Goal: Task Accomplishment & Management: Use online tool/utility

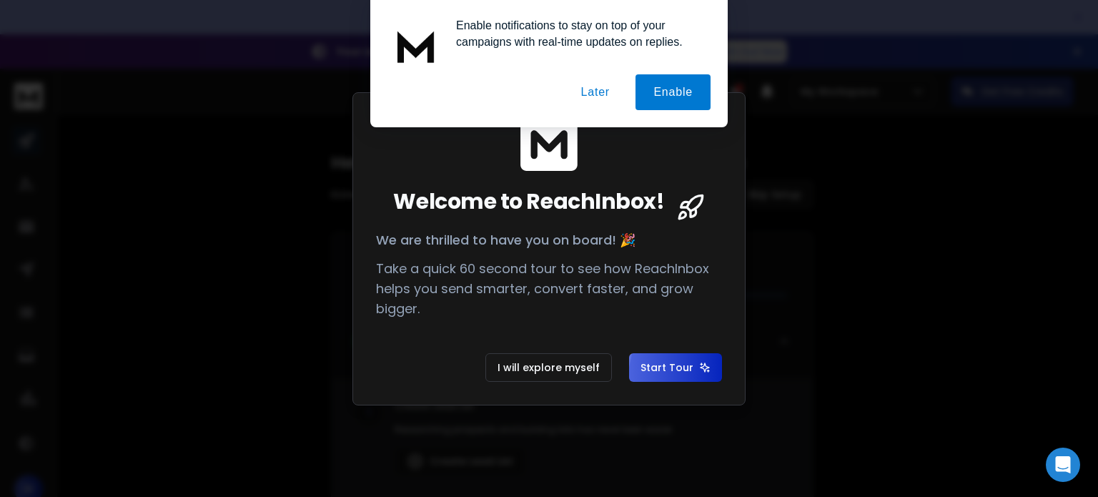
click at [589, 87] on button "Later" at bounding box center [594, 92] width 64 height 36
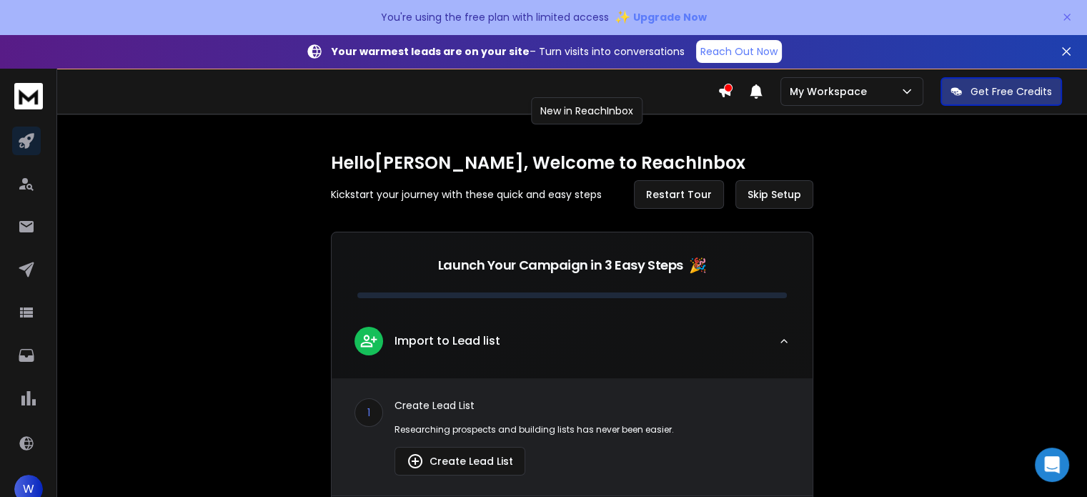
click at [724, 92] on div at bounding box center [728, 88] width 9 height 9
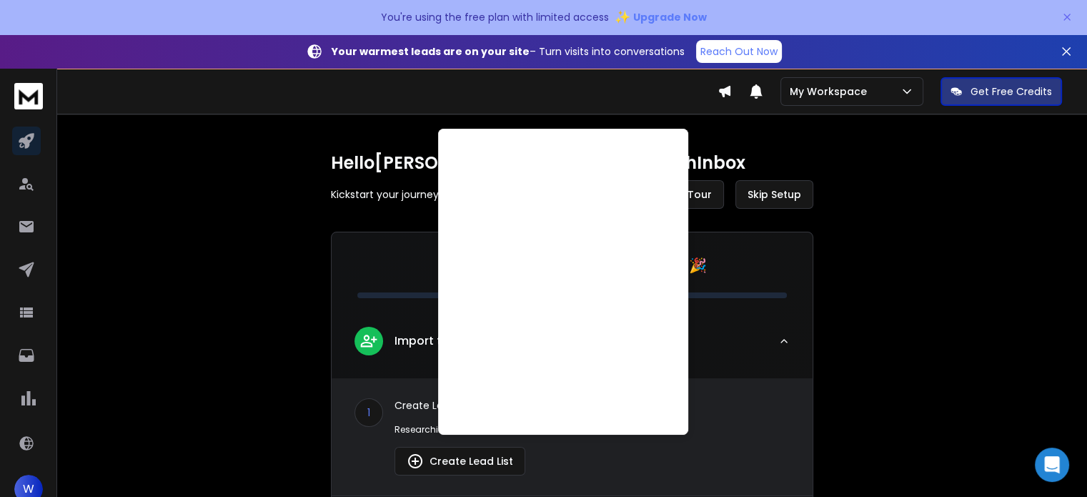
click at [719, 97] on icon at bounding box center [724, 91] width 11 height 11
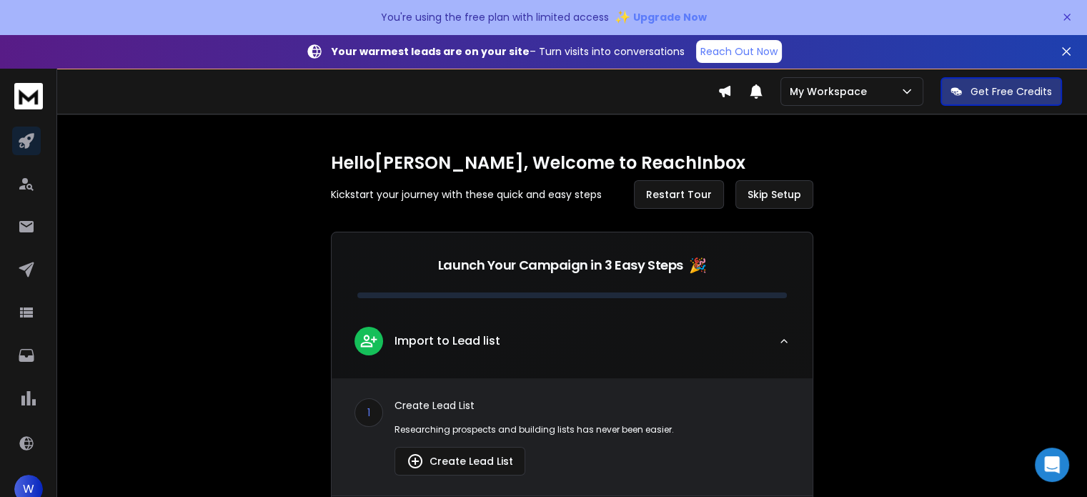
click at [1066, 11] on button "Close notification" at bounding box center [1066, 17] width 11 height 34
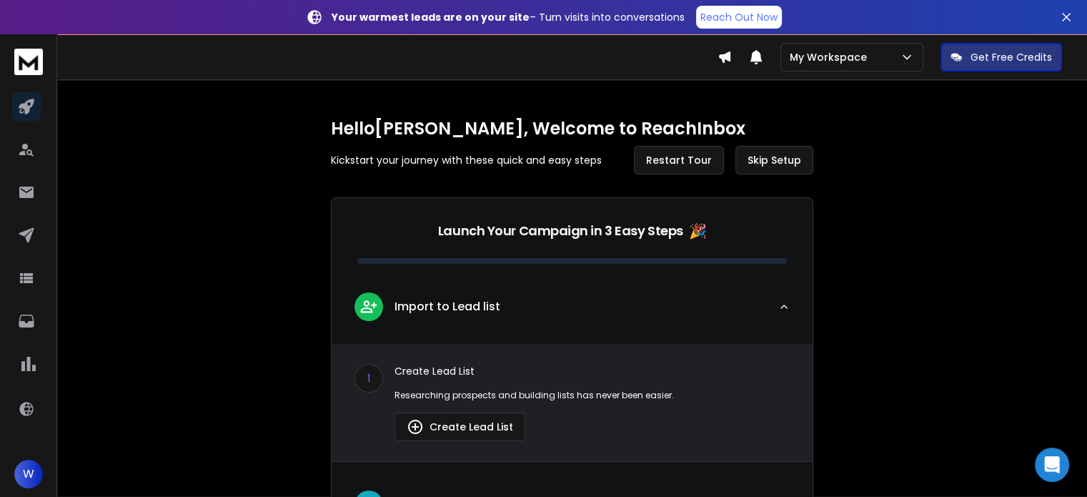
click at [1061, 16] on icon at bounding box center [1066, 17] width 13 height 13
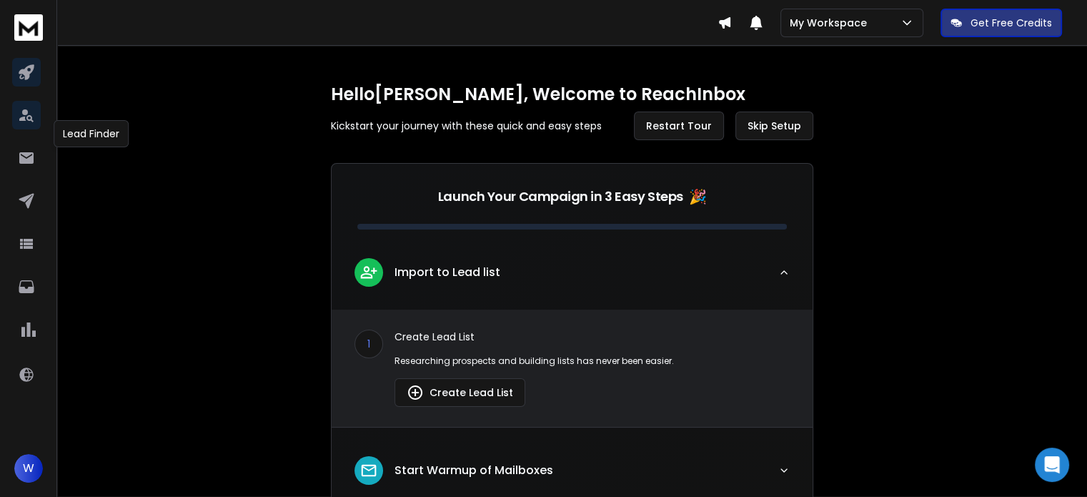
click at [33, 122] on icon at bounding box center [26, 118] width 14 height 7
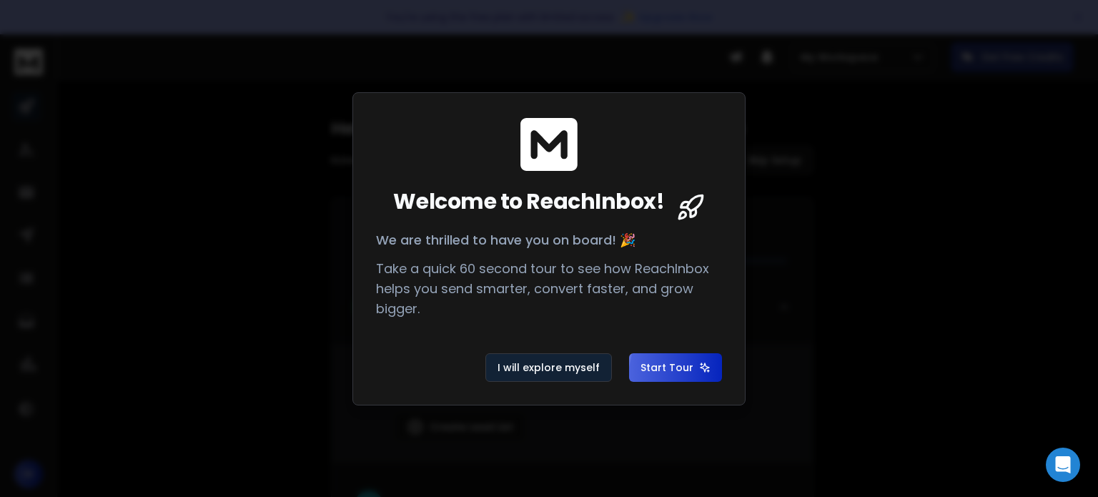
drag, startPoint x: 505, startPoint y: 405, endPoint x: 495, endPoint y: 408, distance: 11.1
click at [495, 382] on button "I will explore myself" at bounding box center [548, 367] width 127 height 29
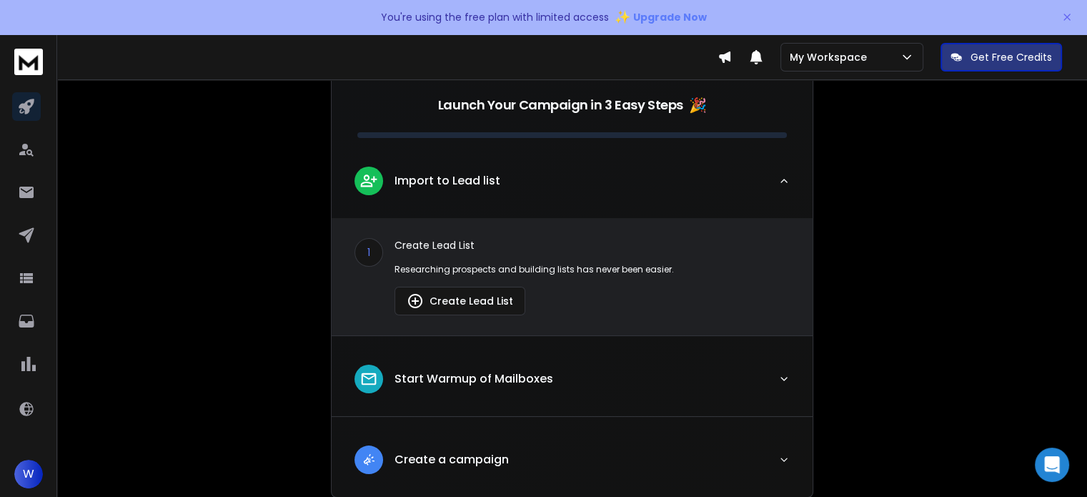
scroll to position [327, 0]
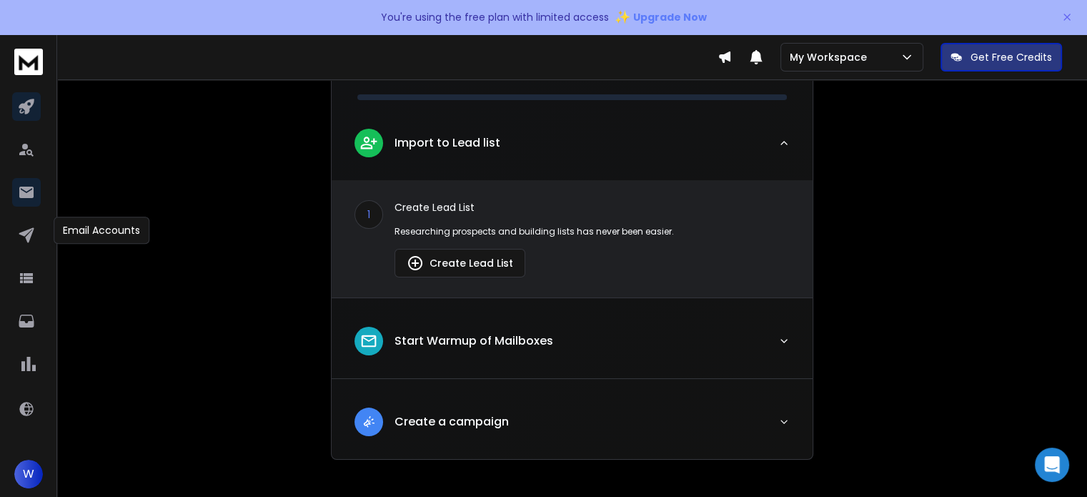
click at [29, 198] on icon at bounding box center [26, 192] width 14 height 11
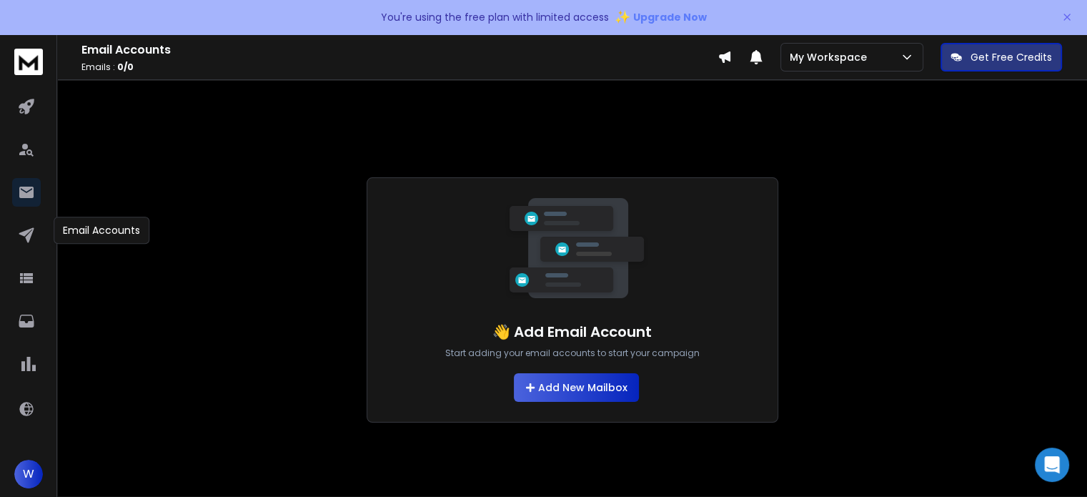
click at [1069, 16] on div "You're using the free plan with limited access ✨ Upgrade Now" at bounding box center [543, 17] width 1087 height 34
click at [1064, 20] on icon "Close notification" at bounding box center [1067, 17] width 6 height 6
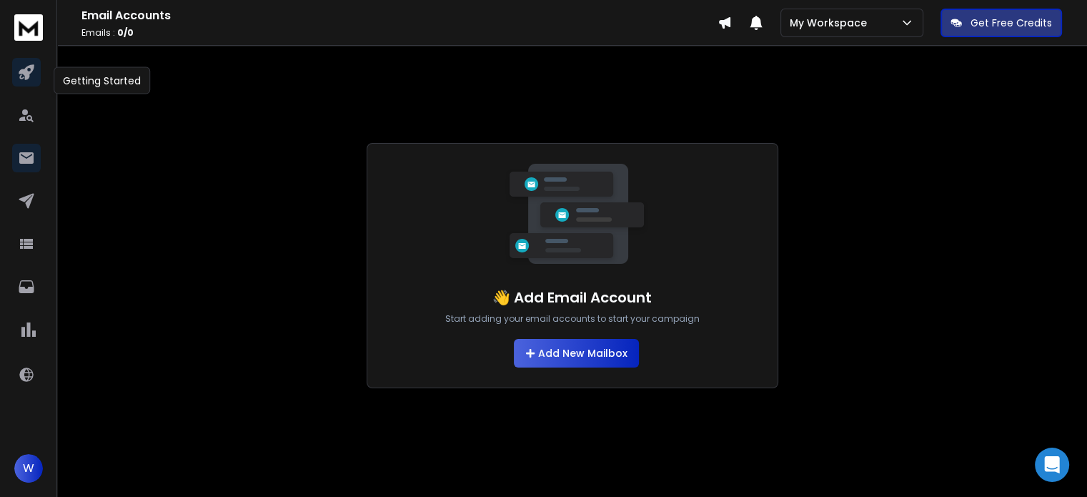
click at [35, 81] on icon at bounding box center [26, 72] width 17 height 17
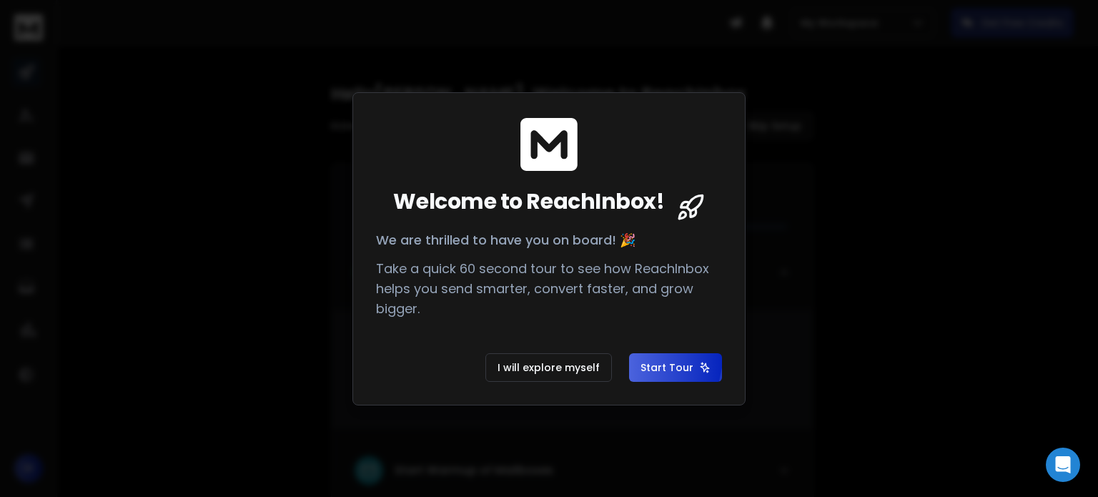
click at [670, 374] on span "Start Tour" at bounding box center [675, 367] width 70 height 14
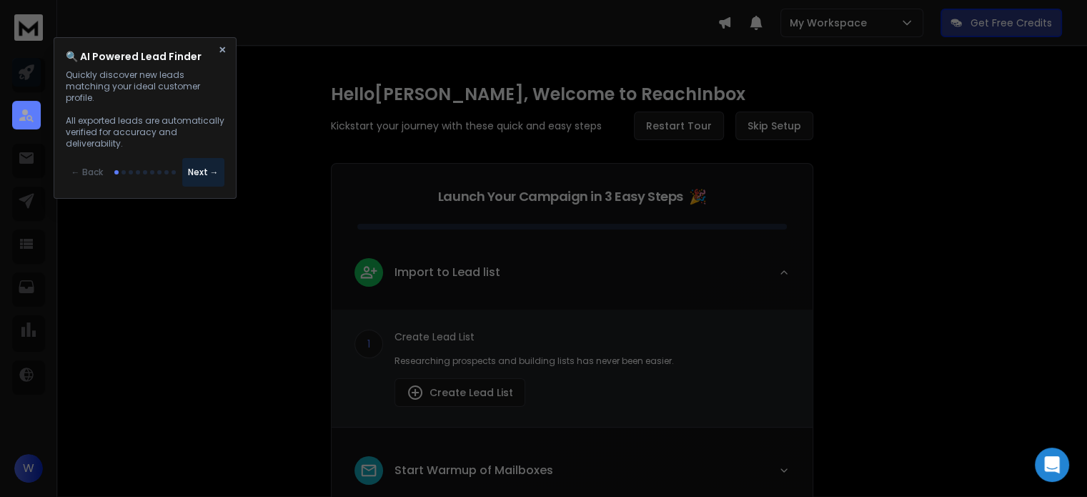
click at [224, 187] on button "Next →" at bounding box center [203, 172] width 42 height 29
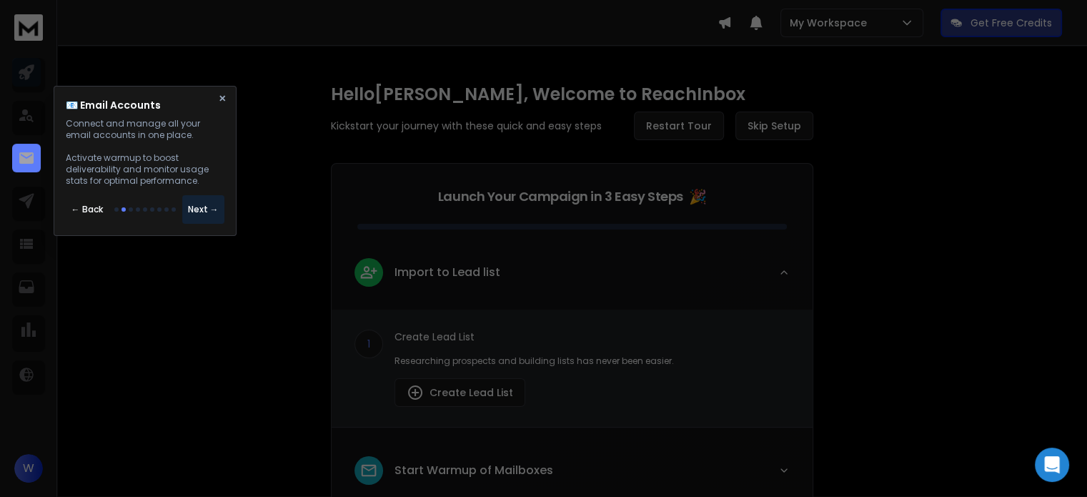
click at [224, 224] on button "Next →" at bounding box center [203, 209] width 42 height 29
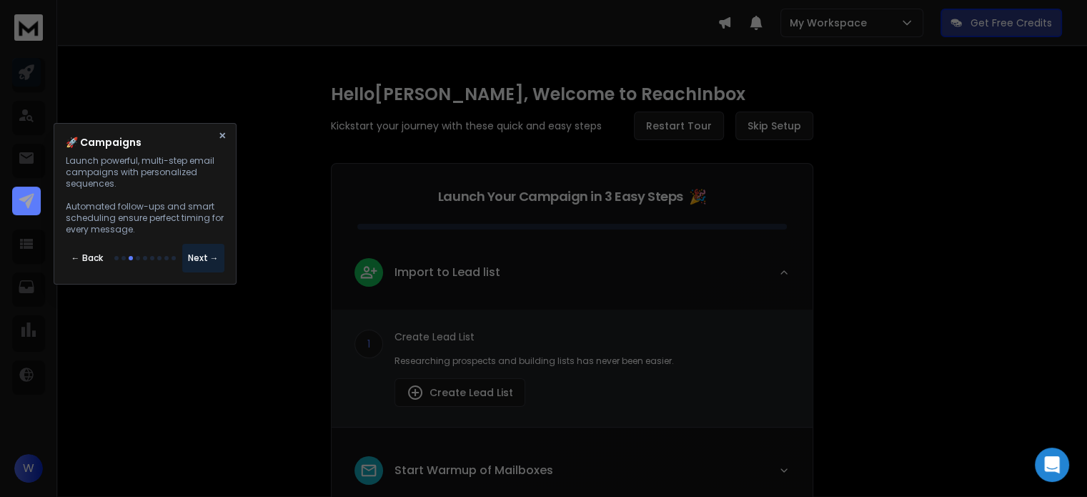
click at [224, 272] on button "Next →" at bounding box center [203, 258] width 42 height 29
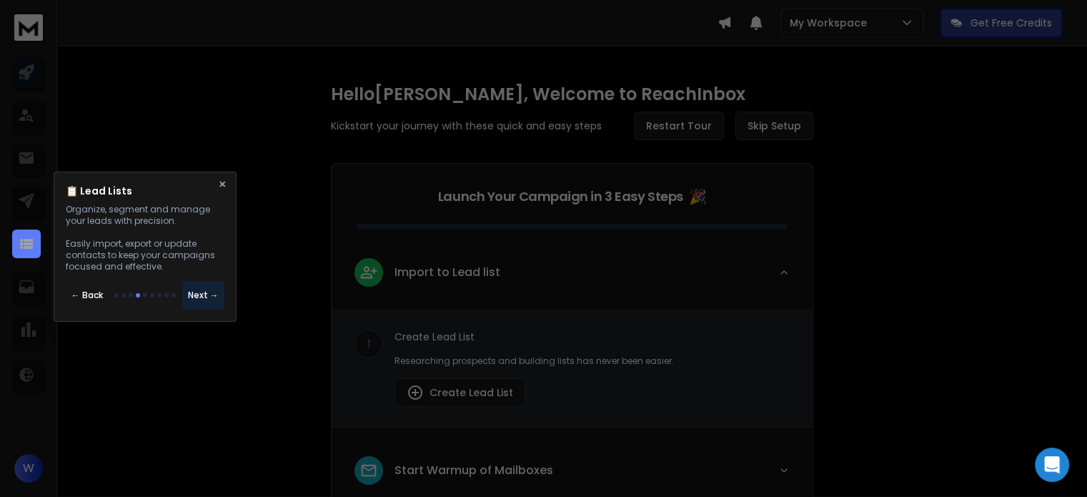
click at [224, 309] on button "Next →" at bounding box center [203, 295] width 42 height 29
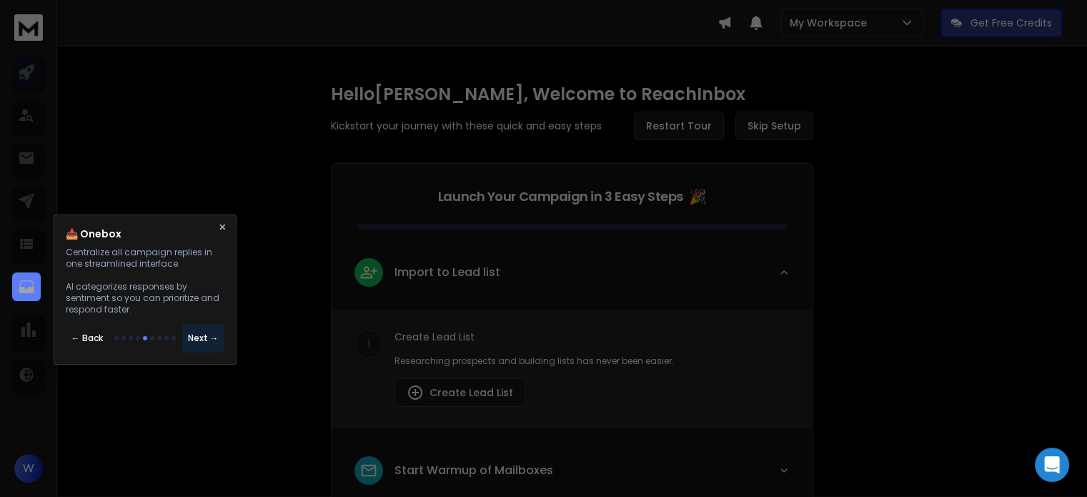
click at [224, 352] on button "Next →" at bounding box center [203, 338] width 42 height 29
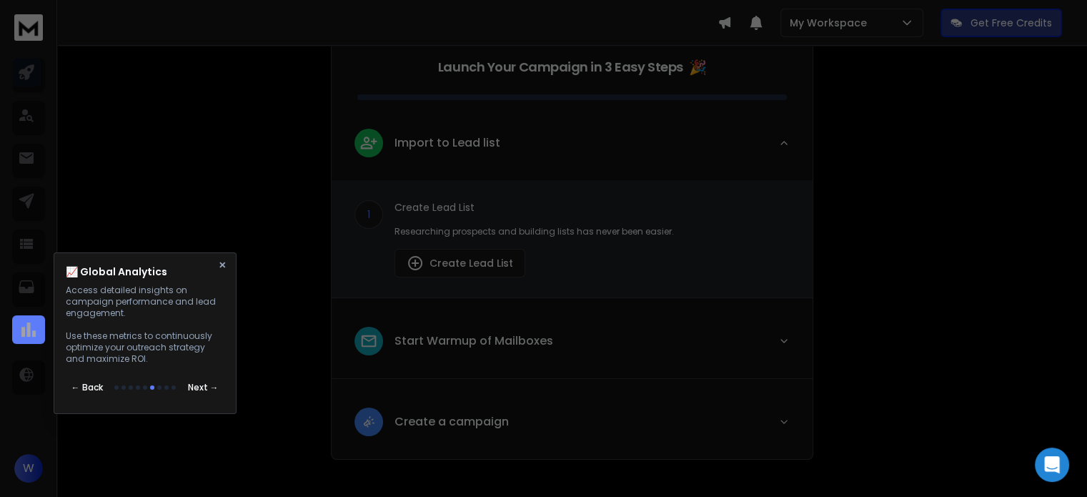
scroll to position [157, 0]
click at [224, 402] on button "Next →" at bounding box center [203, 387] width 42 height 29
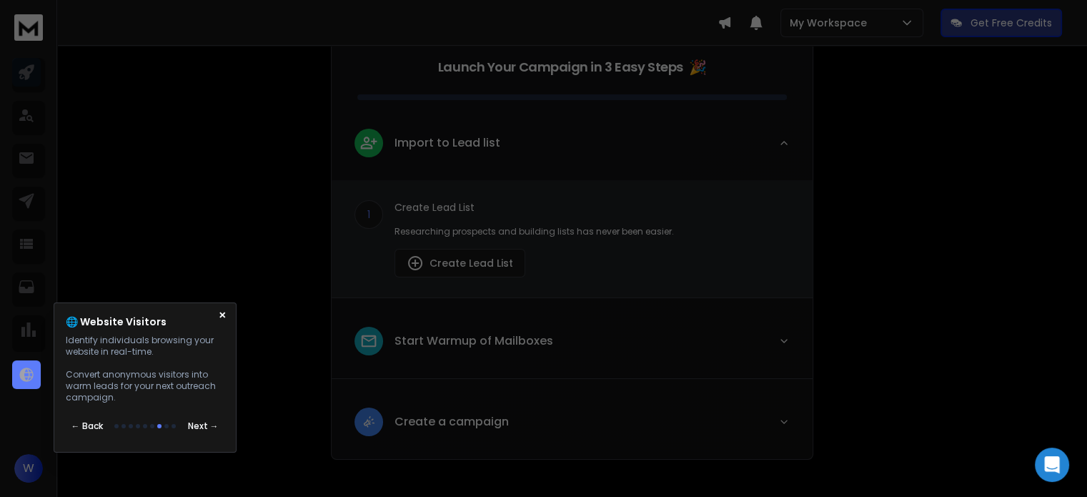
click at [227, 322] on button "×" at bounding box center [222, 315] width 9 height 13
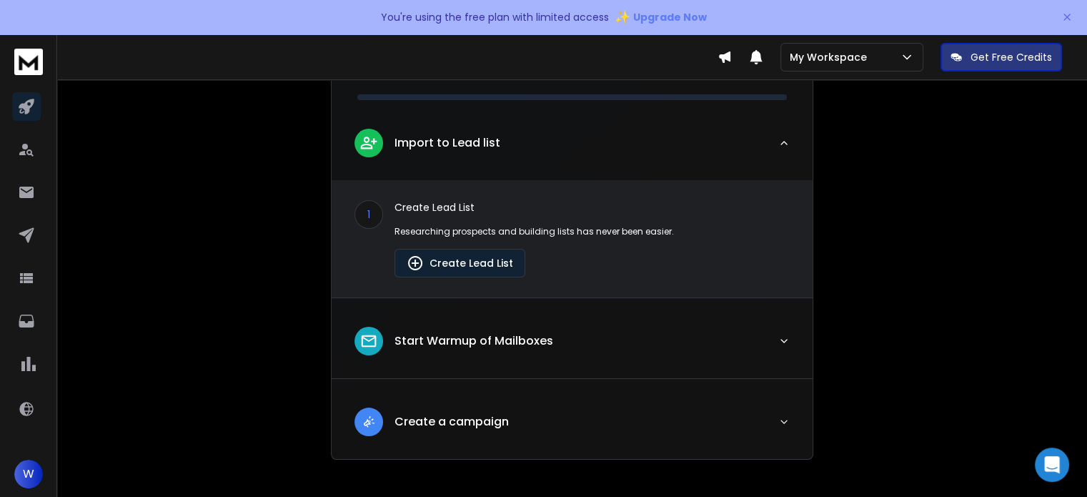
click at [463, 277] on button "Create Lead List" at bounding box center [460, 263] width 131 height 29
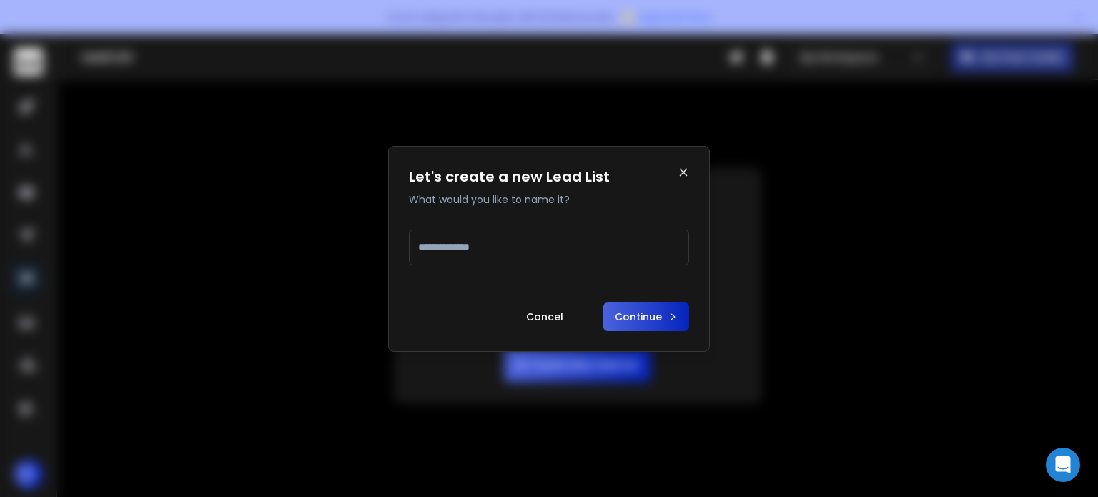
click at [485, 247] on input at bounding box center [549, 247] width 280 height 36
type input "****"
click at [626, 330] on button "Continue" at bounding box center [646, 316] width 86 height 29
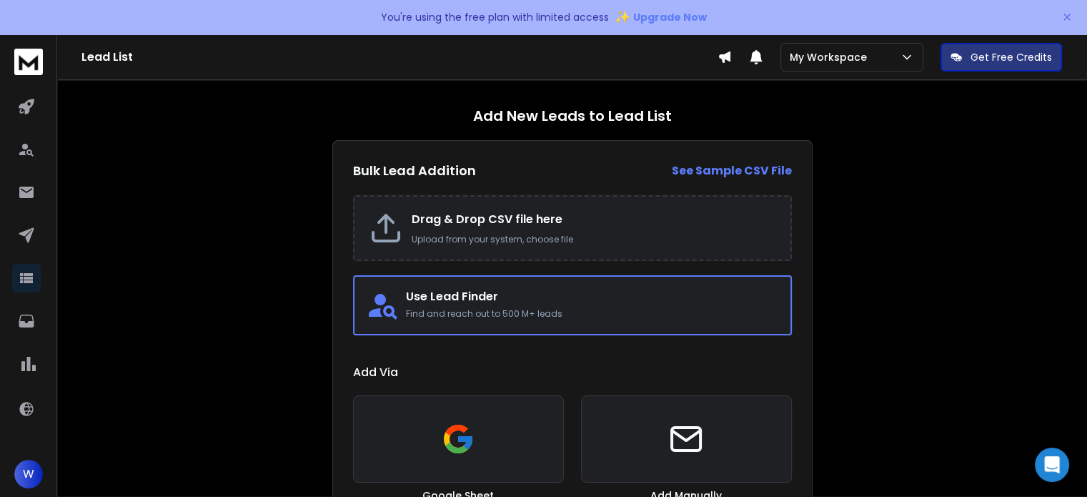
click at [455, 305] on h2 "Use Lead Finder" at bounding box center [592, 296] width 373 height 17
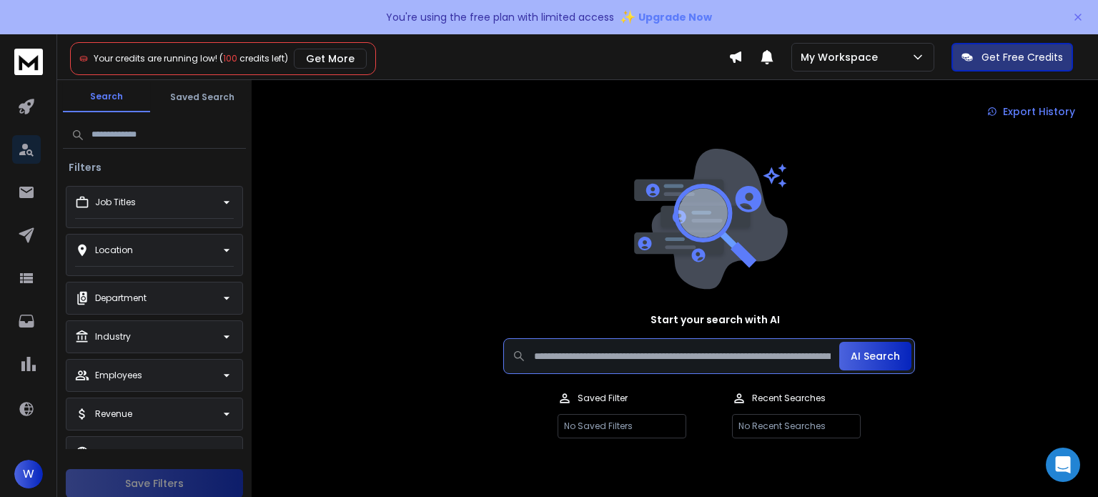
click at [672, 370] on textarea at bounding box center [682, 356] width 297 height 29
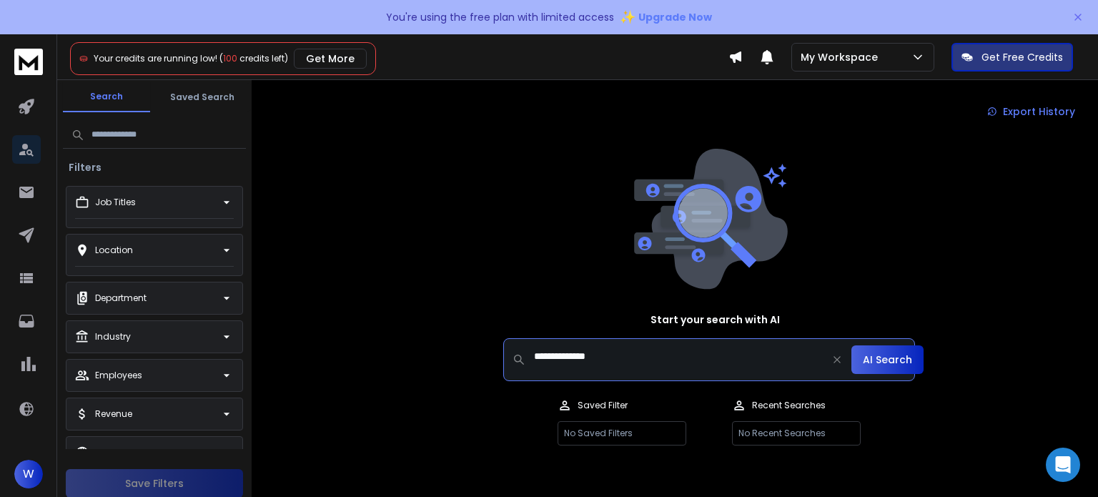
type textarea "**********"
click at [923, 374] on button "AI Search" at bounding box center [887, 359] width 72 height 29
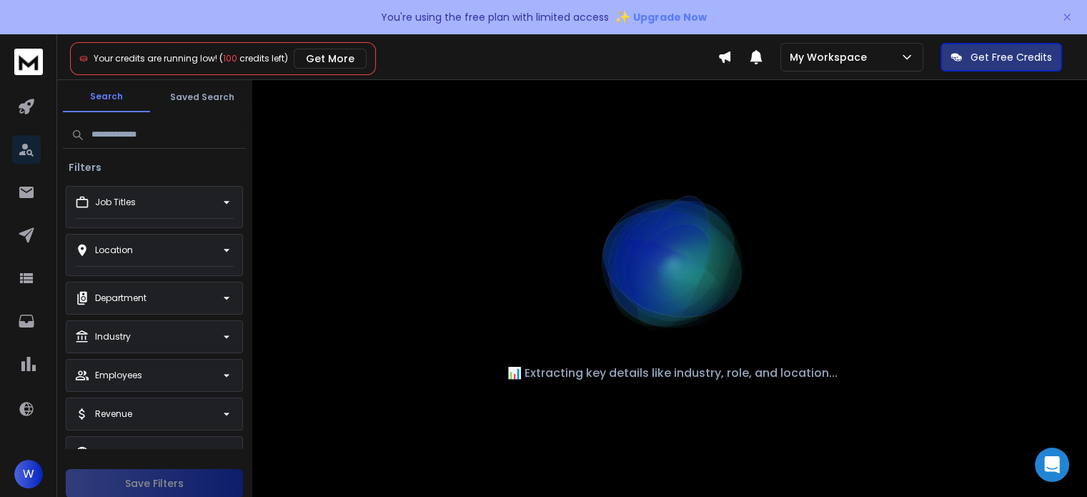
type input "**********"
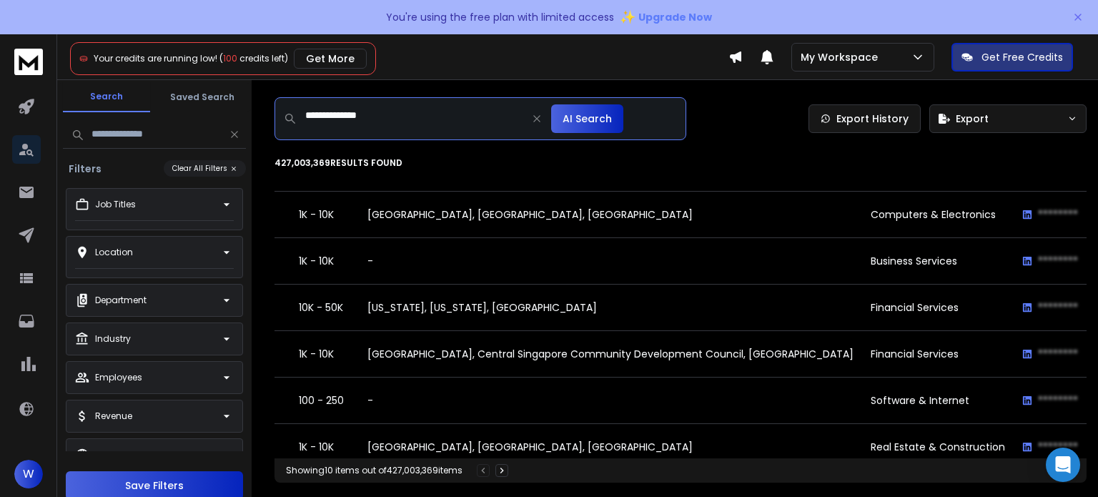
scroll to position [0, 1602]
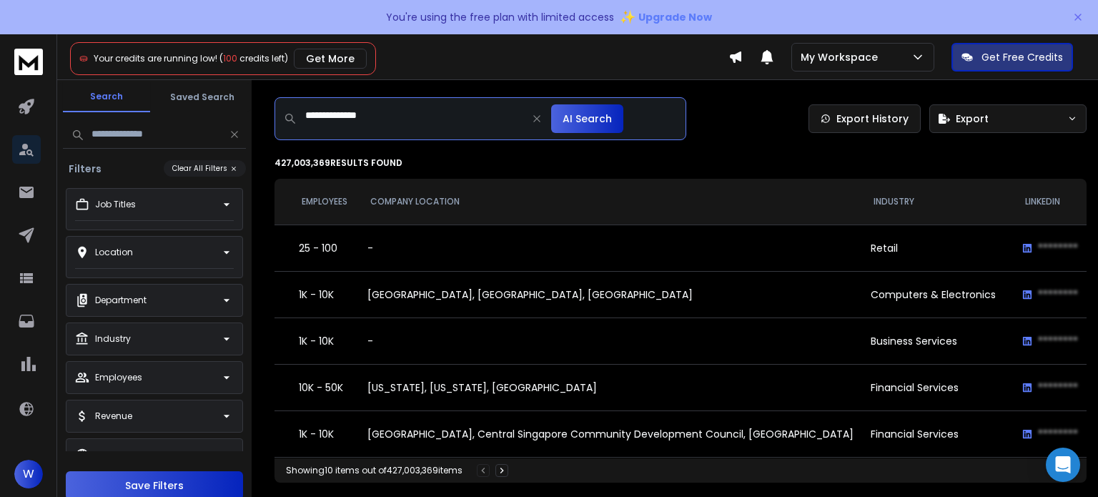
click at [234, 212] on icon at bounding box center [226, 204] width 14 height 14
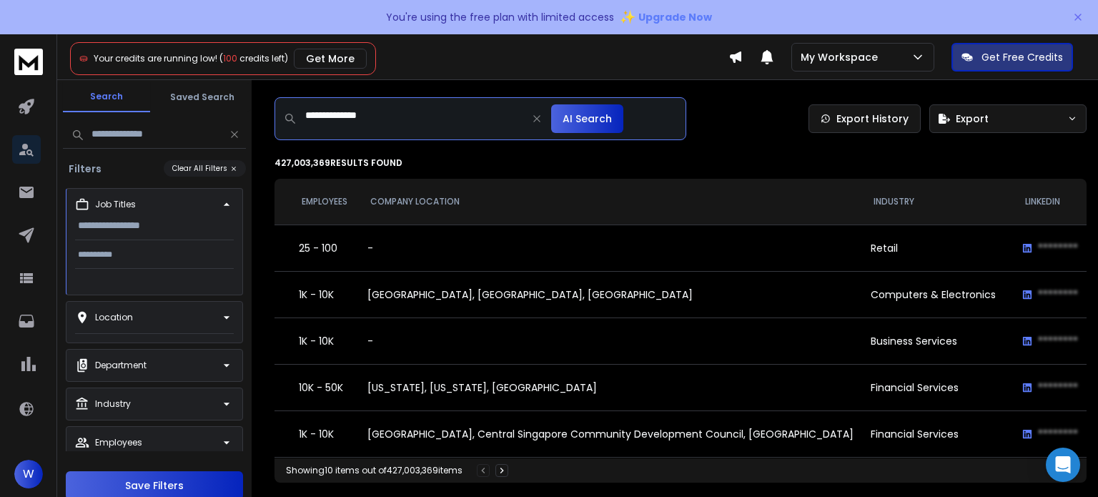
type input "**********"
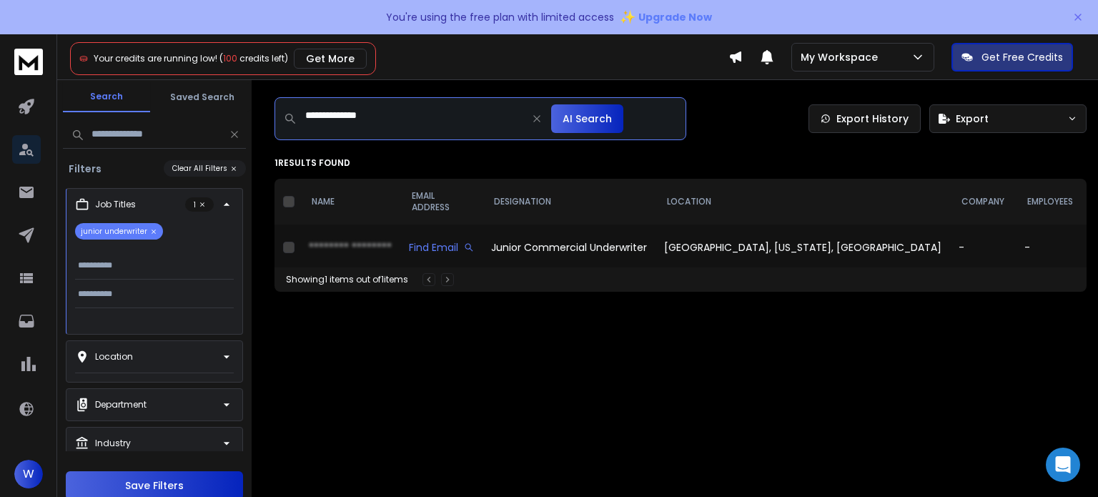
click at [474, 254] on div "Find Email" at bounding box center [441, 247] width 65 height 14
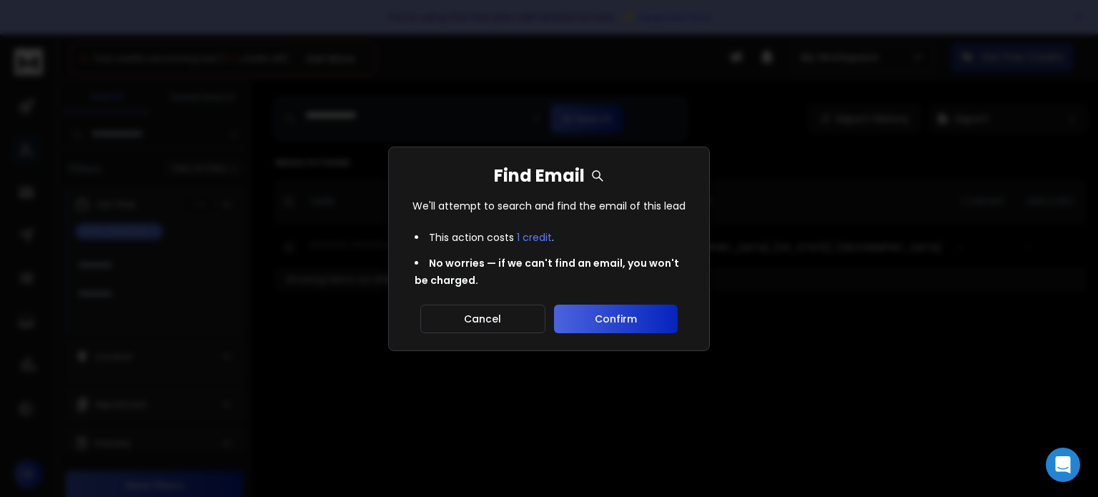
click at [597, 333] on button "Confirm" at bounding box center [616, 318] width 124 height 29
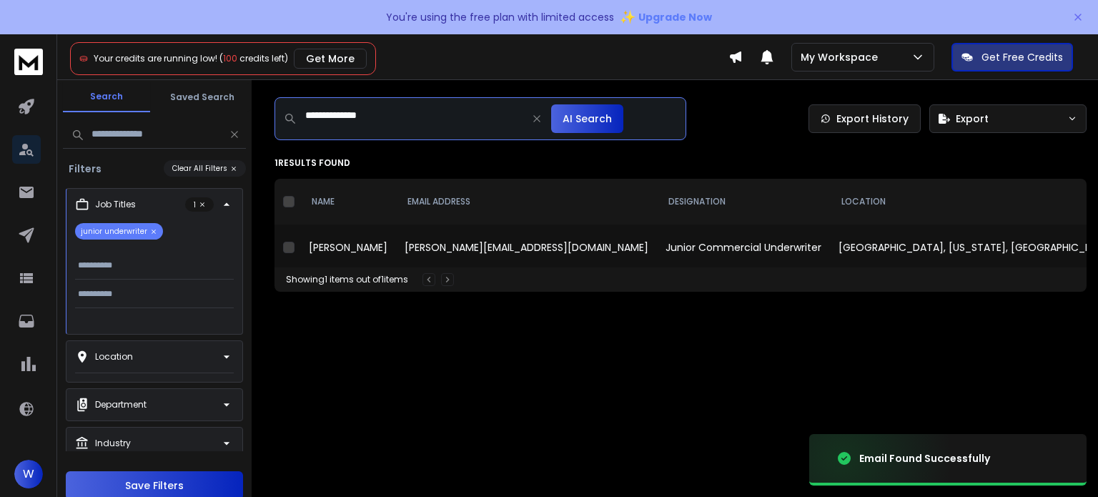
click at [387, 254] on span "[PERSON_NAME]" at bounding box center [348, 247] width 79 height 14
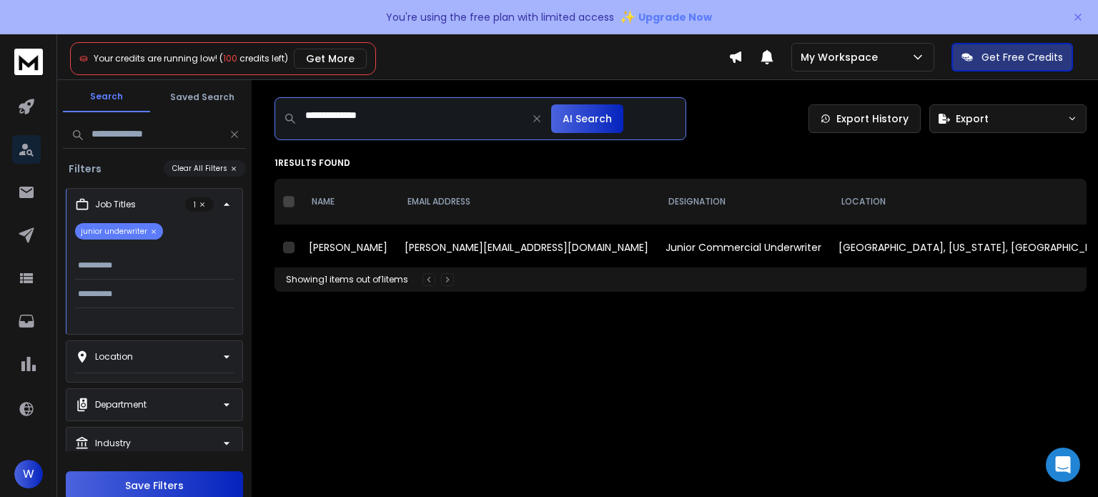
drag, startPoint x: 437, startPoint y: 297, endPoint x: 530, endPoint y: 424, distance: 157.5
click at [530, 352] on div "**********" at bounding box center [680, 224] width 812 height 254
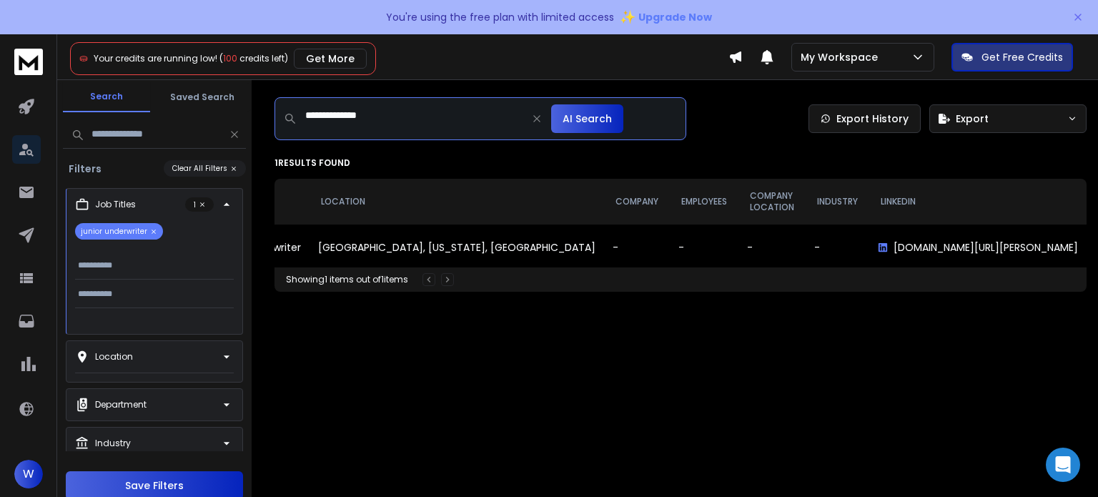
scroll to position [0, 667]
click at [34, 157] on icon at bounding box center [26, 152] width 14 height 7
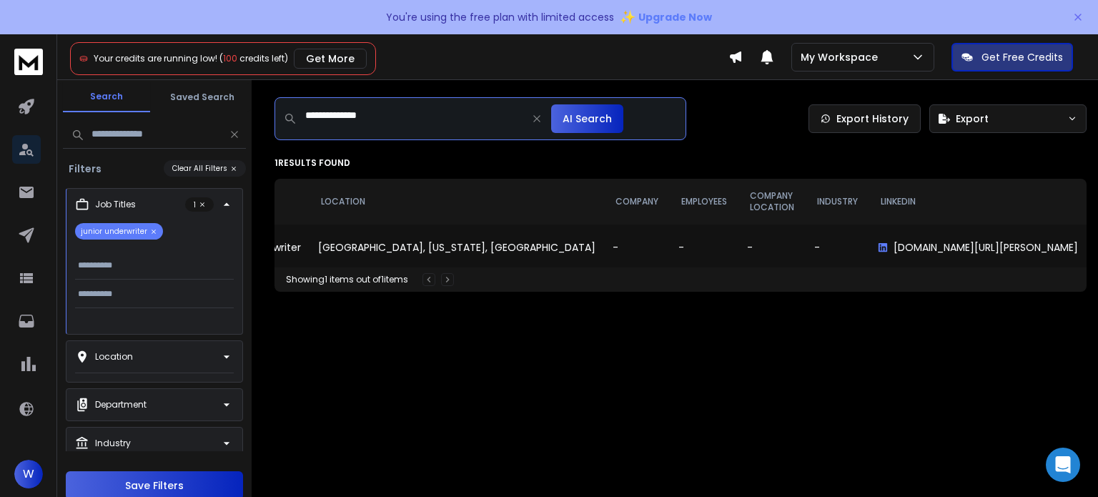
click at [429, 270] on td "[GEOGRAPHIC_DATA], [US_STATE], [GEOGRAPHIC_DATA]" at bounding box center [456, 247] width 294 height 46
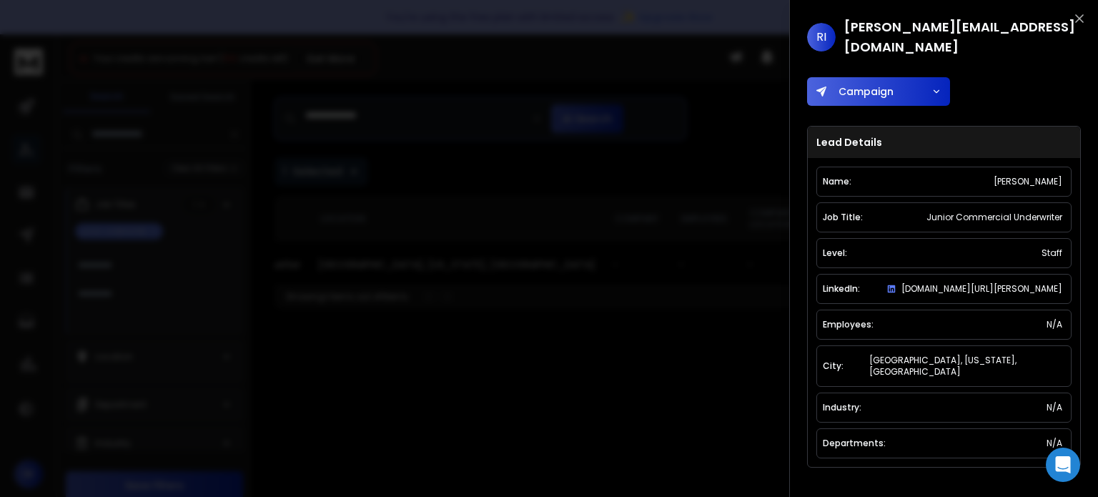
scroll to position [0, 0]
click at [931, 97] on icon "button" at bounding box center [936, 91] width 10 height 11
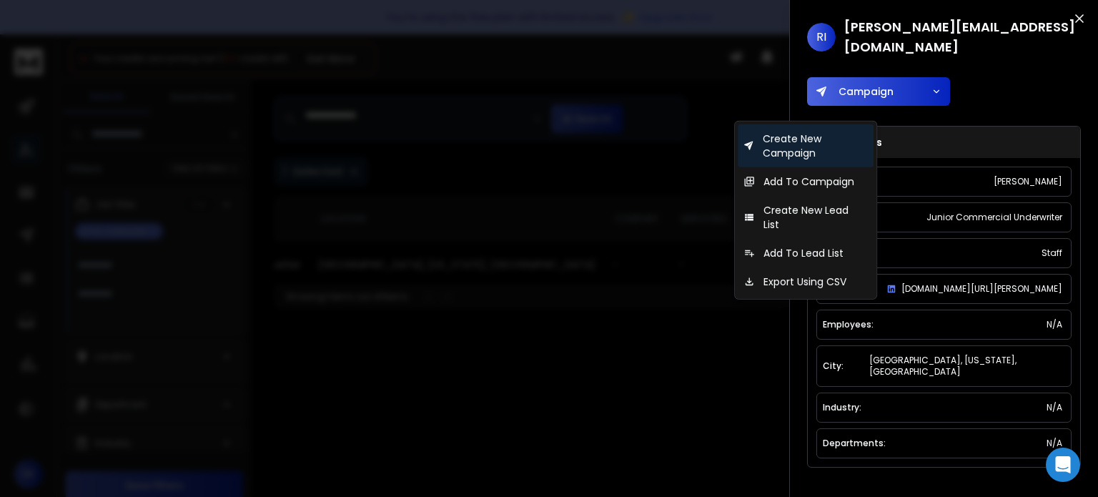
click at [1076, 22] on icon "button" at bounding box center [1079, 18] width 7 height 7
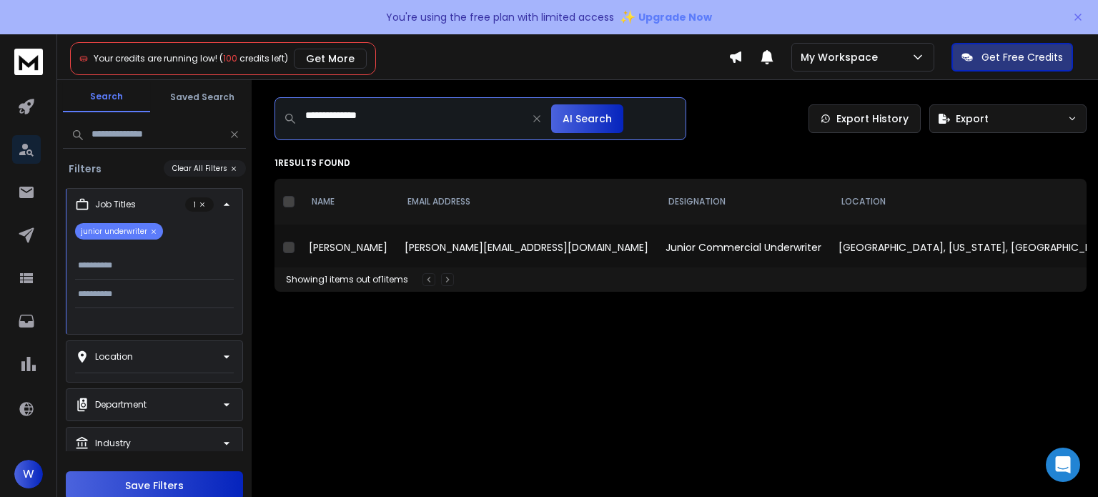
click at [294, 253] on button "button" at bounding box center [288, 247] width 11 height 11
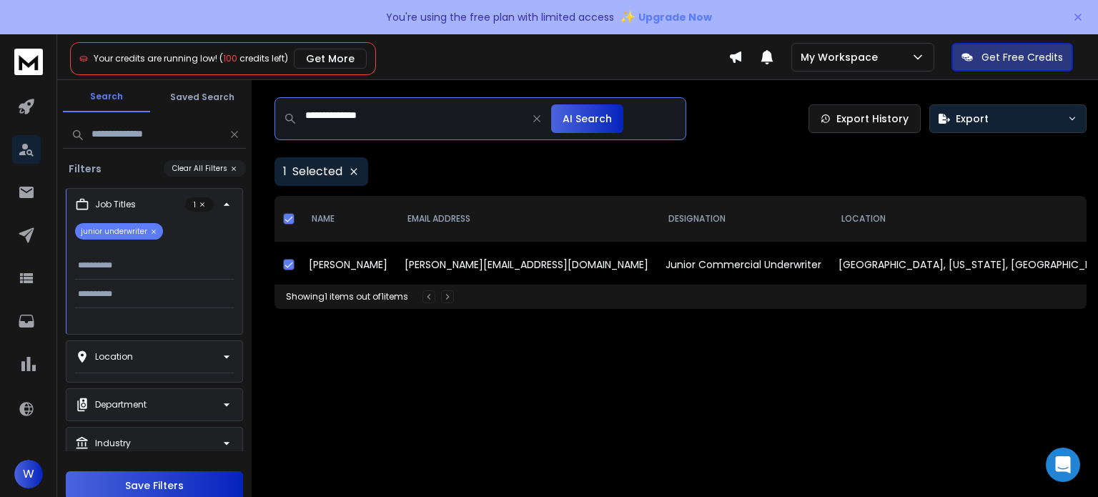
click at [1068, 124] on icon "button" at bounding box center [1072, 118] width 10 height 11
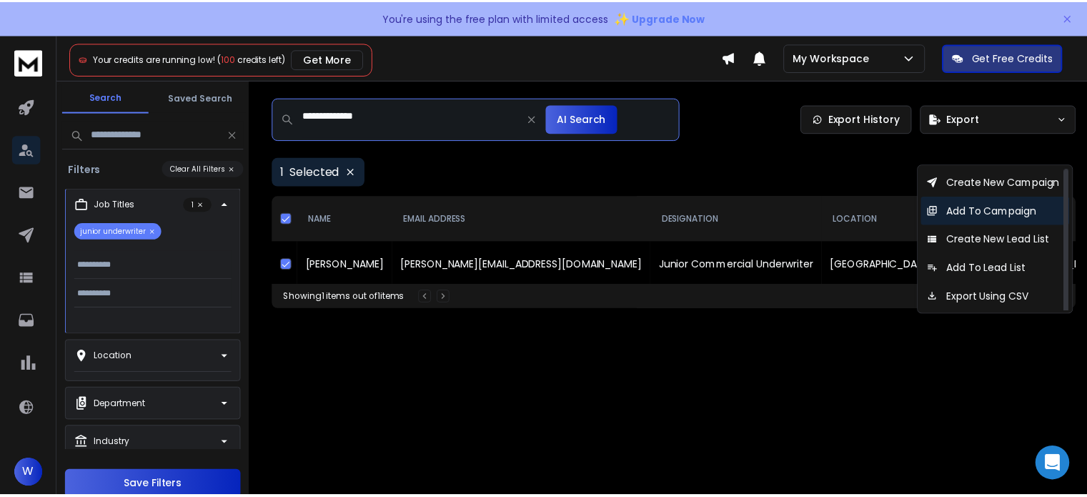
scroll to position [17, 0]
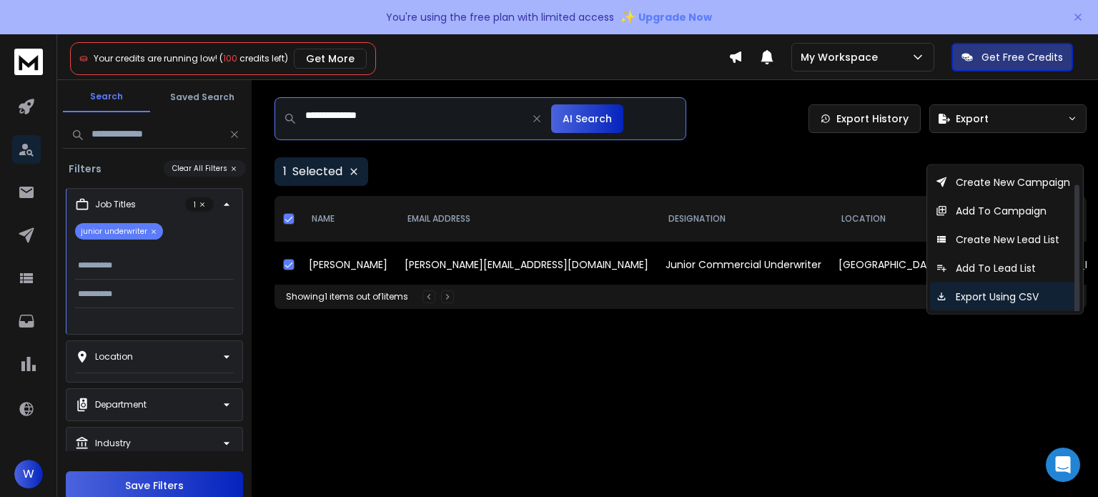
click at [1041, 307] on p "Export Using CSV" at bounding box center [997, 297] width 89 height 20
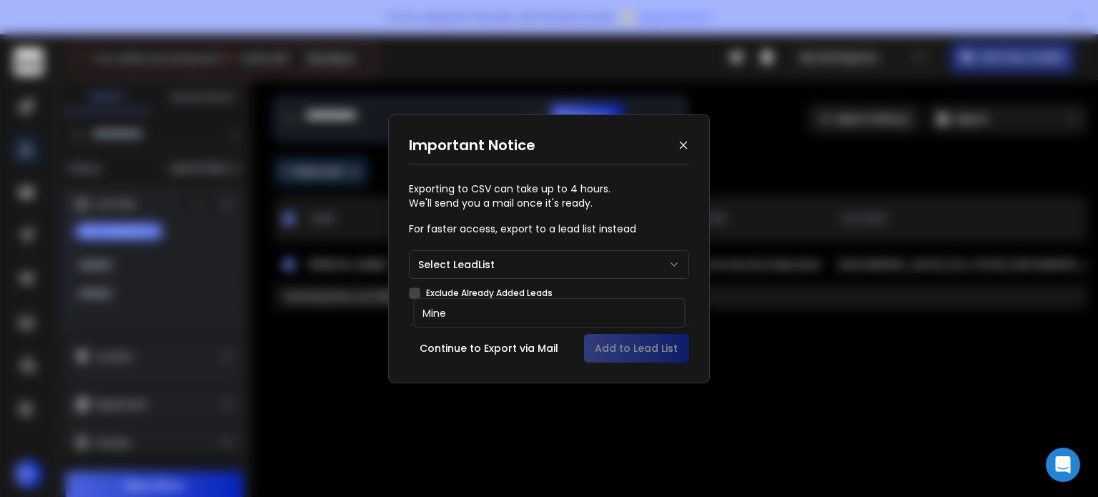
click at [640, 272] on button "Select LeadList" at bounding box center [549, 264] width 280 height 29
click at [420, 299] on button "Exclude Already Added Leads" at bounding box center [414, 292] width 11 height 11
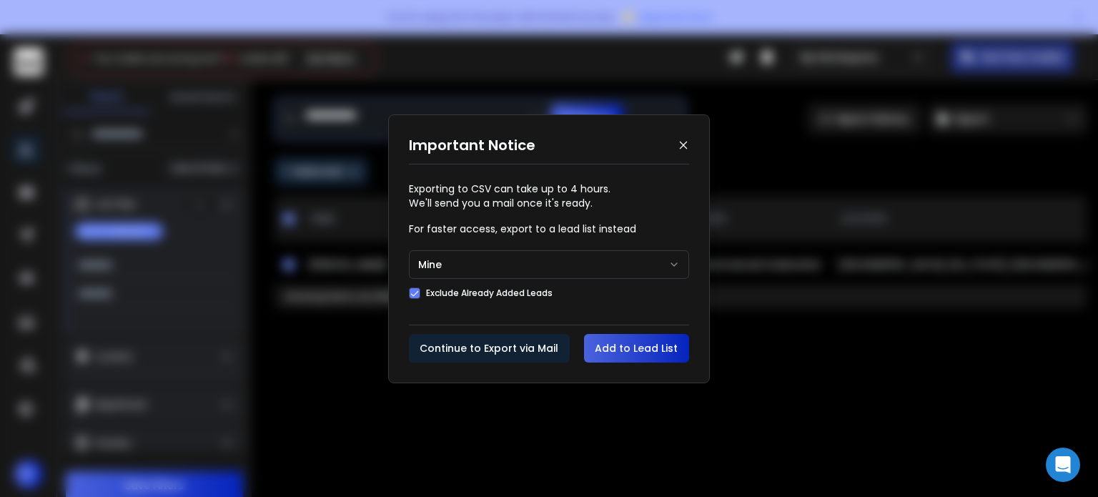
click at [477, 362] on p "Continue to Export via Mail" at bounding box center [489, 348] width 161 height 29
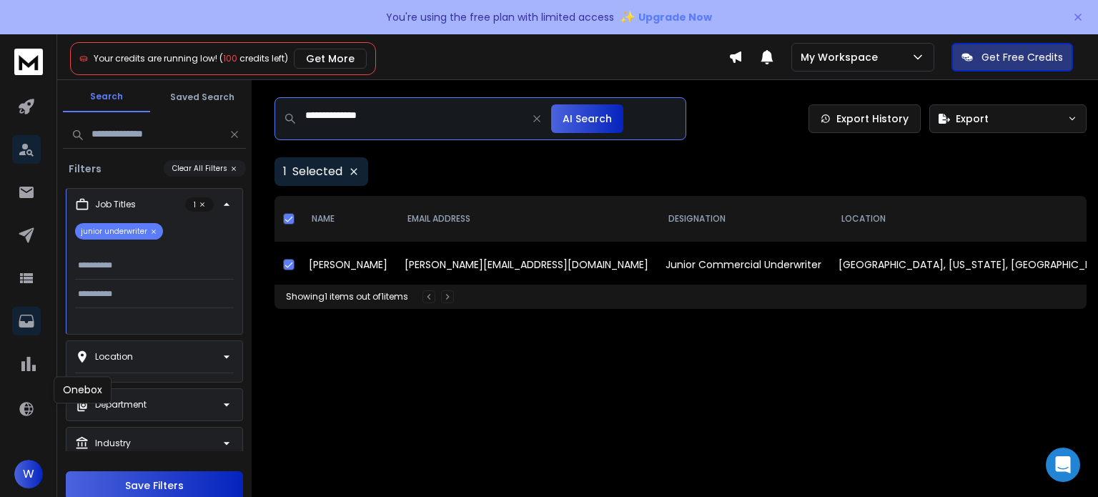
click at [34, 327] on icon at bounding box center [26, 320] width 15 height 13
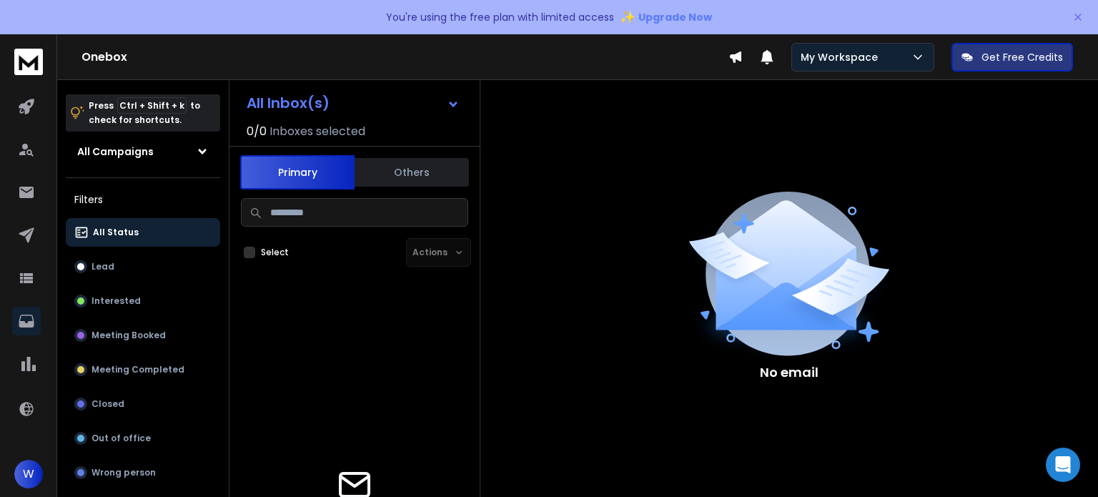
click at [914, 59] on icon "button" at bounding box center [917, 57] width 7 height 4
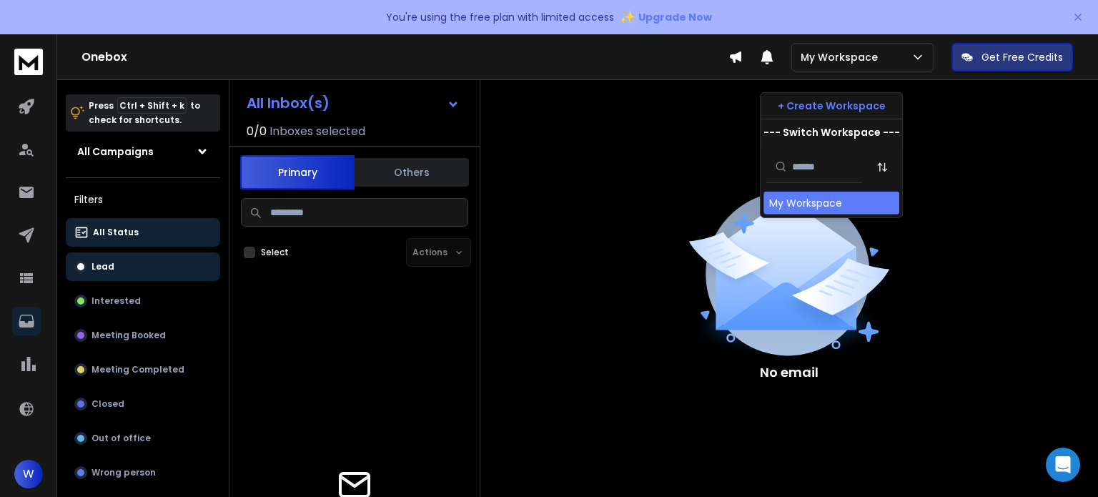
click at [114, 272] on p "Lead" at bounding box center [102, 266] width 23 height 11
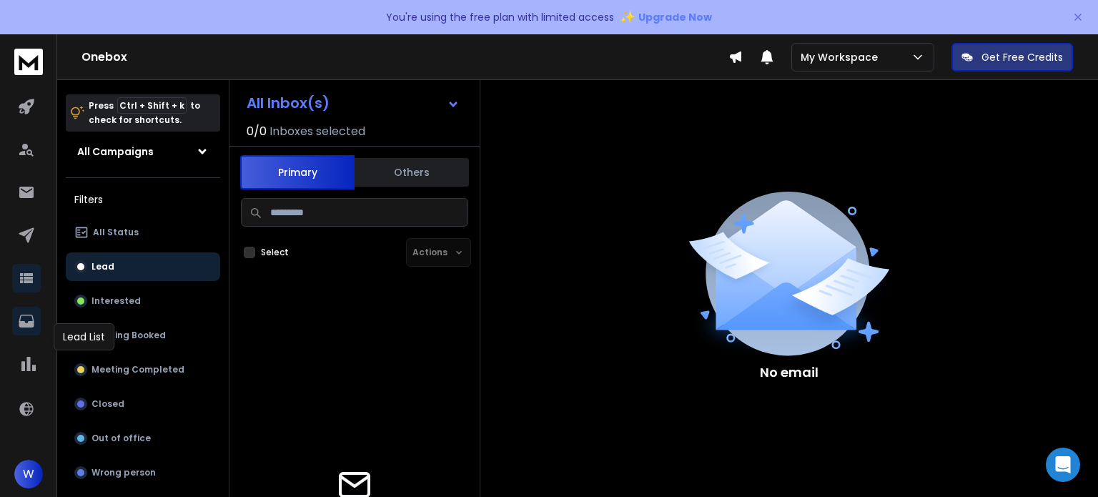
click at [33, 283] on icon at bounding box center [26, 278] width 13 height 10
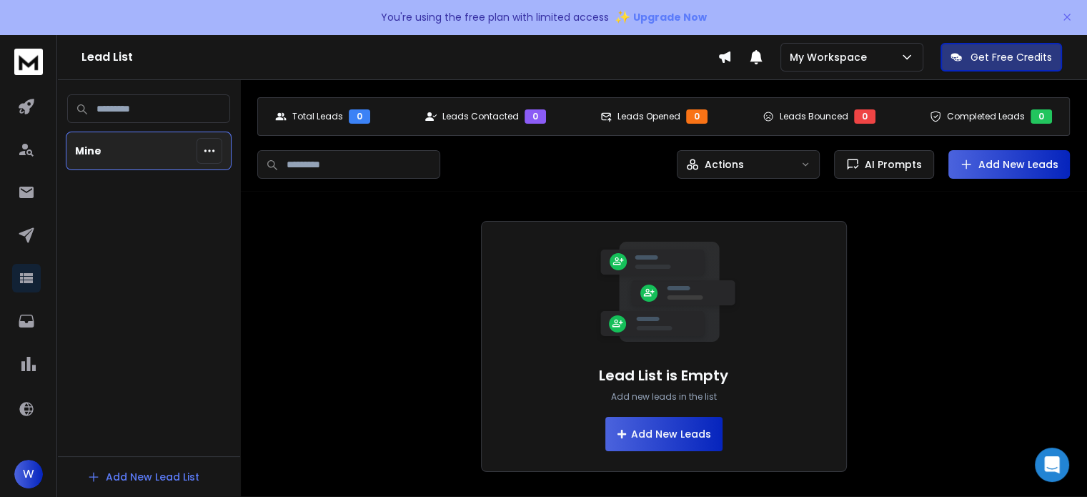
scroll to position [71, 0]
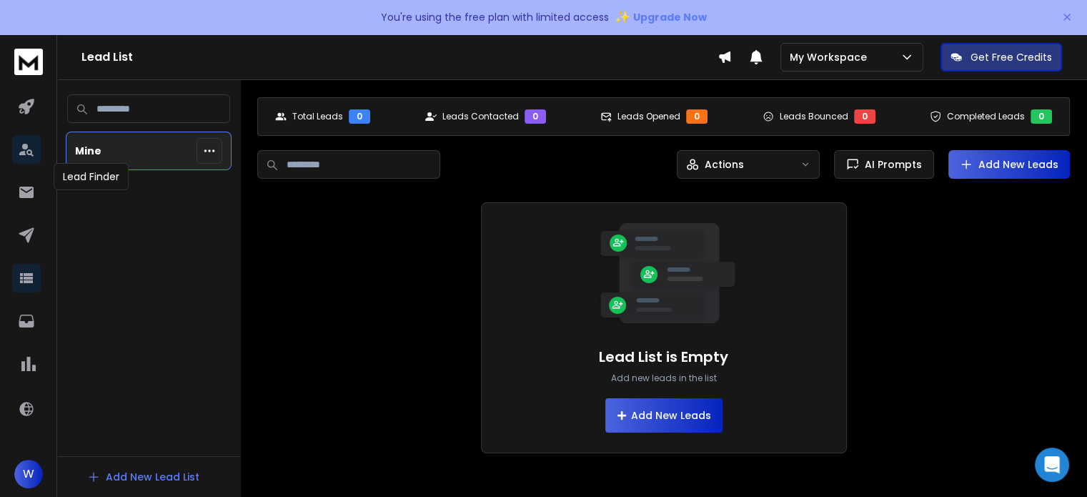
click at [34, 157] on icon at bounding box center [26, 152] width 14 height 7
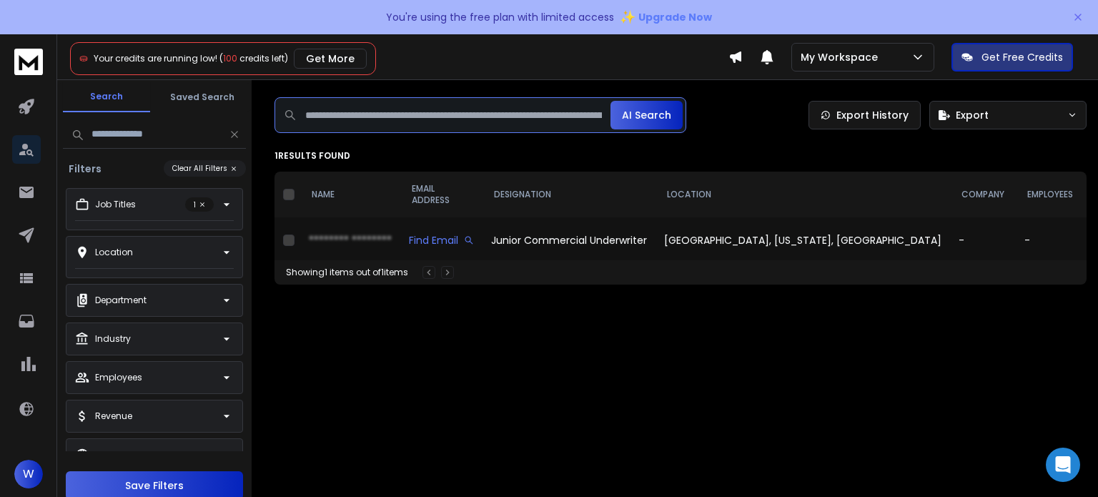
click at [294, 246] on button "button" at bounding box center [288, 239] width 11 height 11
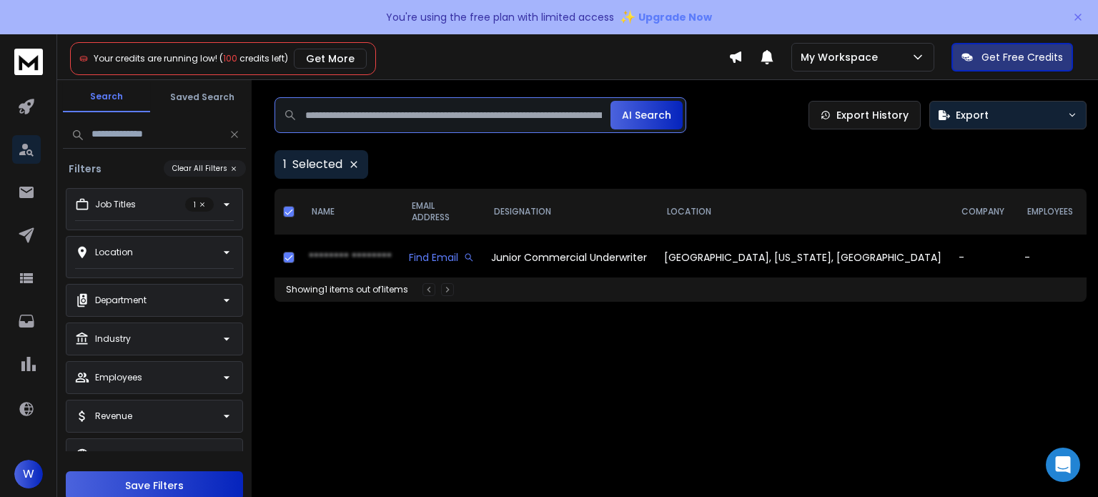
click at [1067, 121] on icon "button" at bounding box center [1072, 114] width 10 height 11
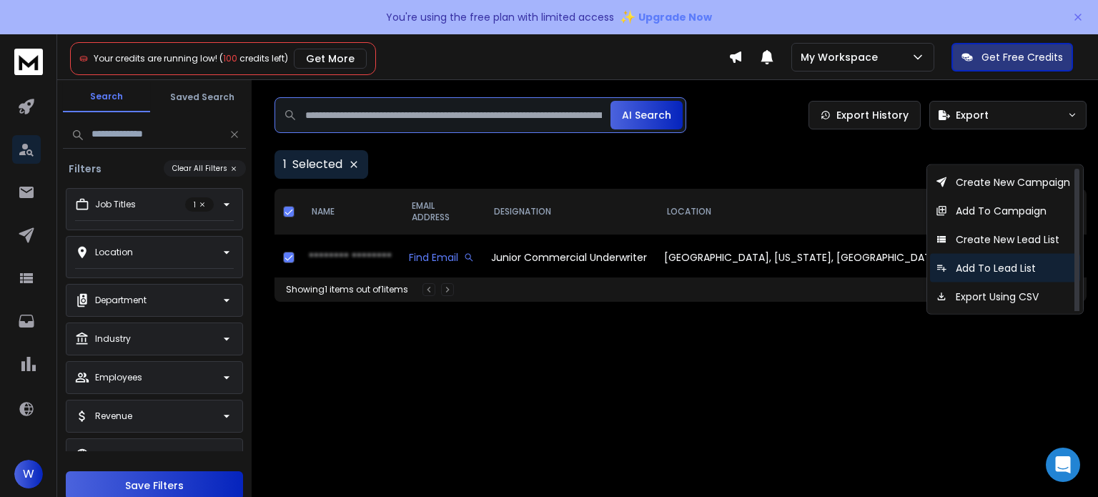
click at [1012, 278] on p "Add To Lead List" at bounding box center [996, 268] width 86 height 20
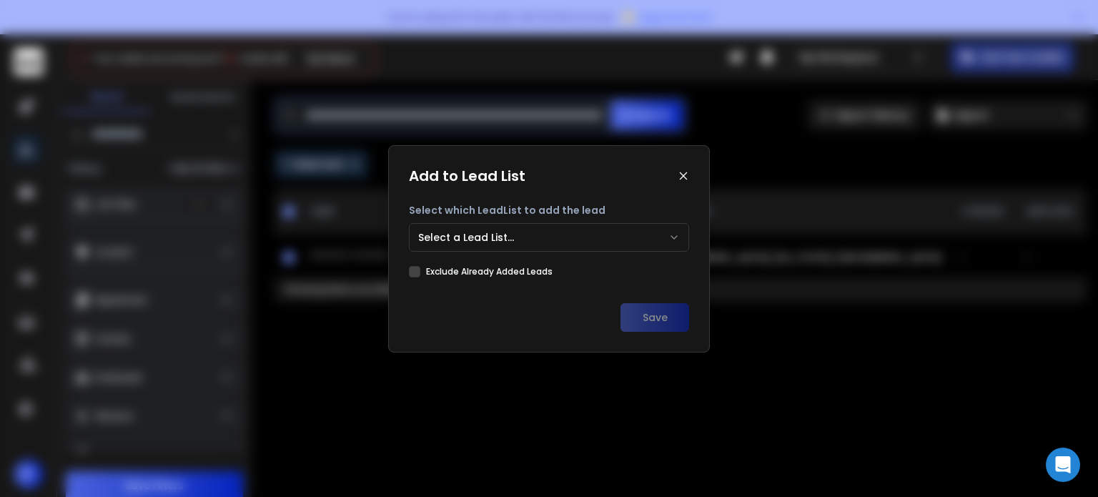
click at [546, 237] on button "Select a Lead List..." at bounding box center [549, 237] width 280 height 29
click at [621, 319] on button "Save" at bounding box center [654, 317] width 69 height 29
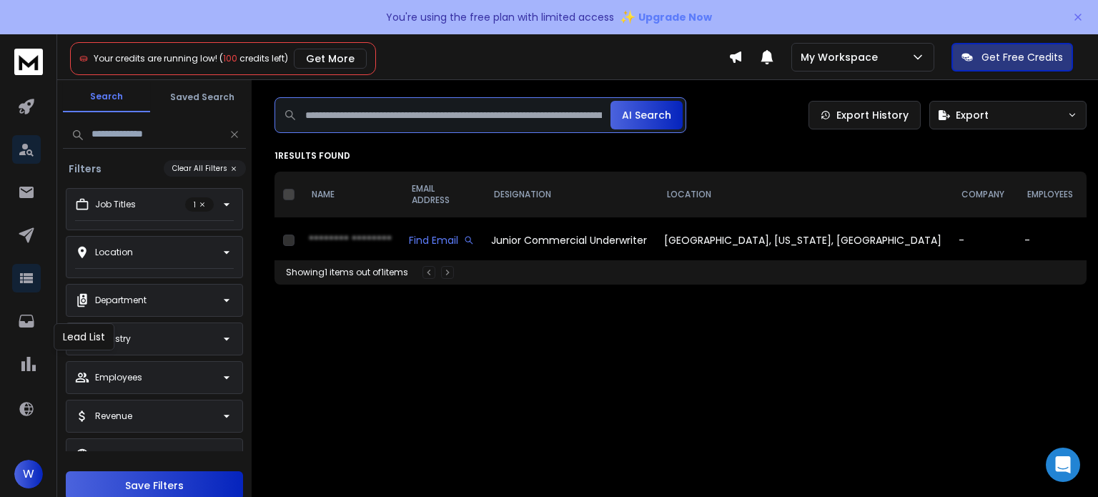
click at [31, 283] on icon at bounding box center [26, 278] width 13 height 10
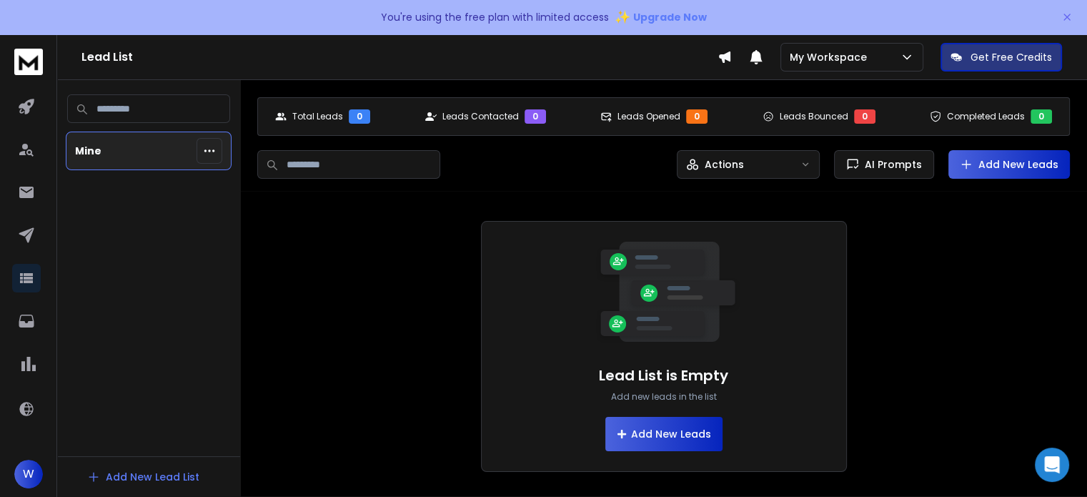
click at [723, 451] on button "Add New Leads" at bounding box center [663, 434] width 117 height 34
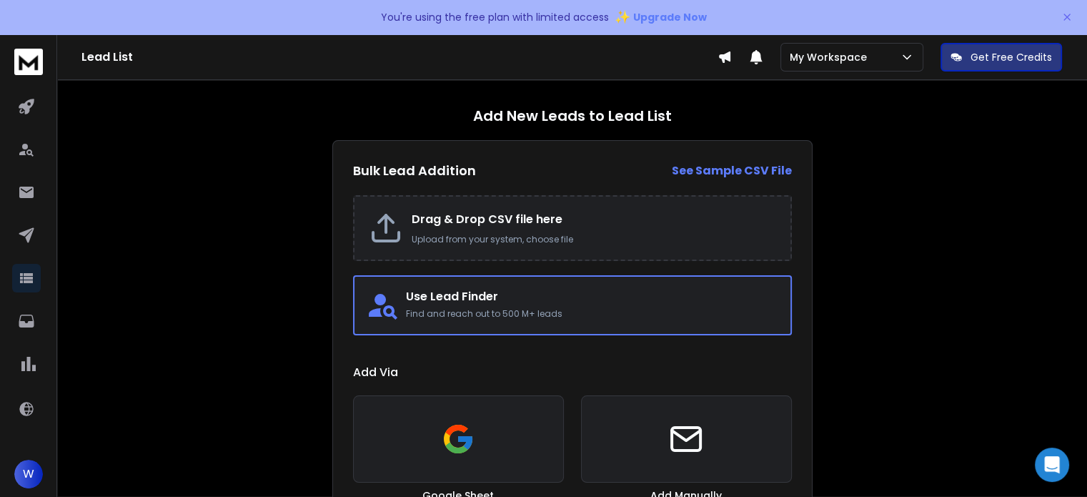
click at [446, 305] on h2 "Use Lead Finder" at bounding box center [592, 296] width 373 height 17
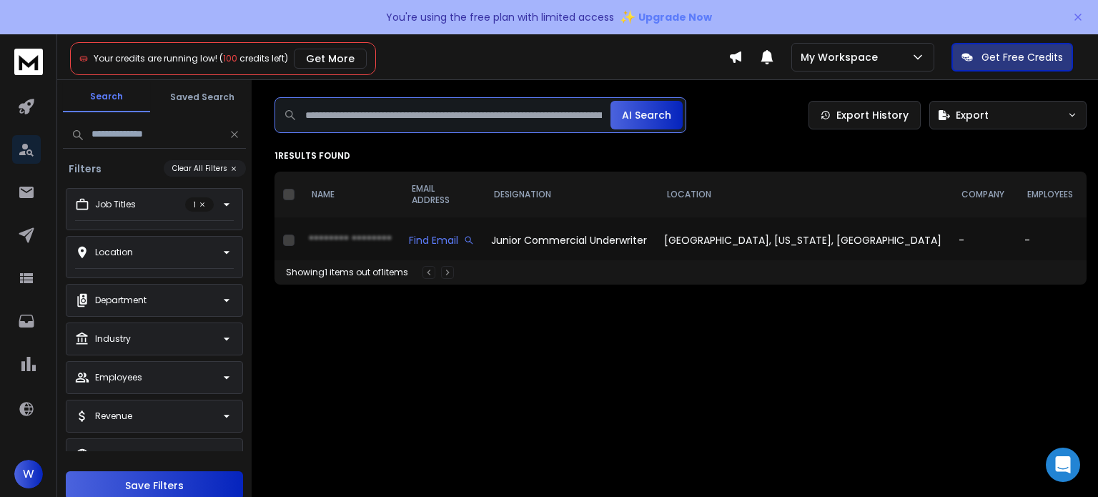
click at [474, 247] on div "Find Email" at bounding box center [441, 240] width 65 height 14
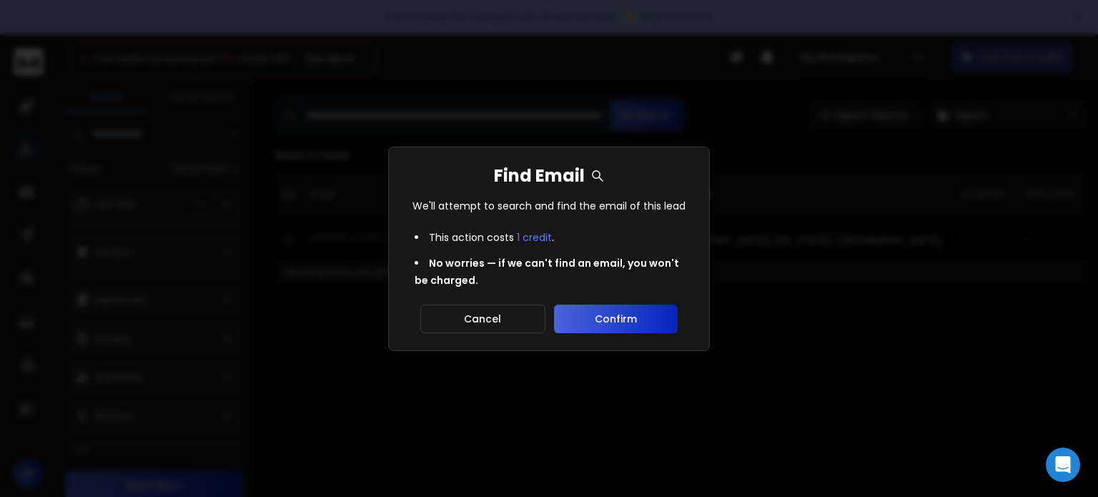
click at [592, 333] on button "Confirm" at bounding box center [616, 318] width 124 height 29
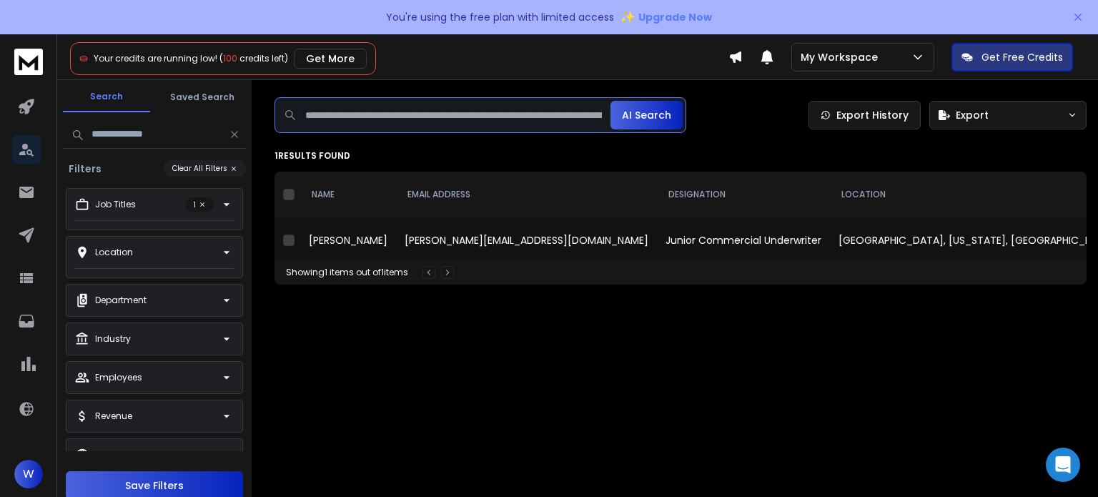
click at [294, 246] on button "button" at bounding box center [288, 239] width 11 height 11
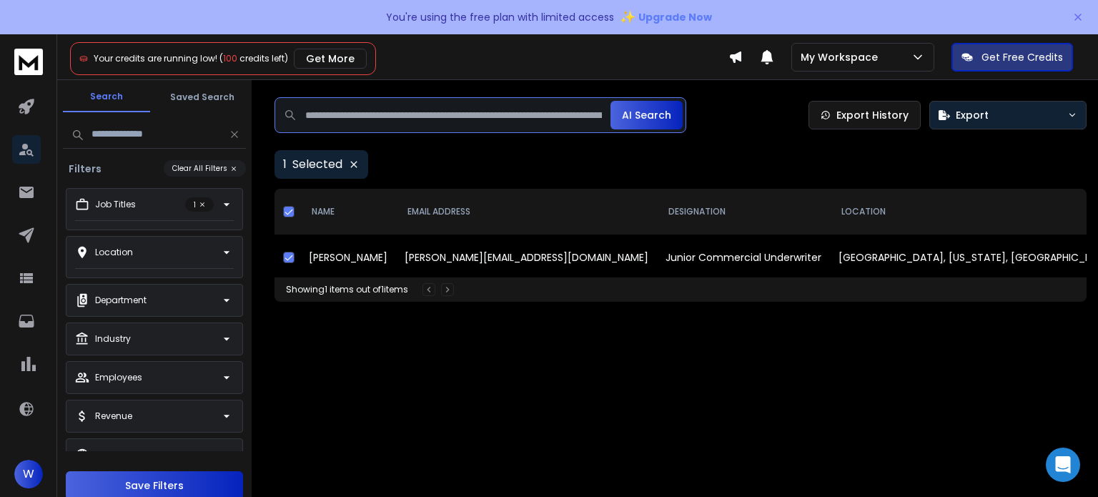
click at [1006, 122] on div "Export" at bounding box center [999, 115] width 123 height 14
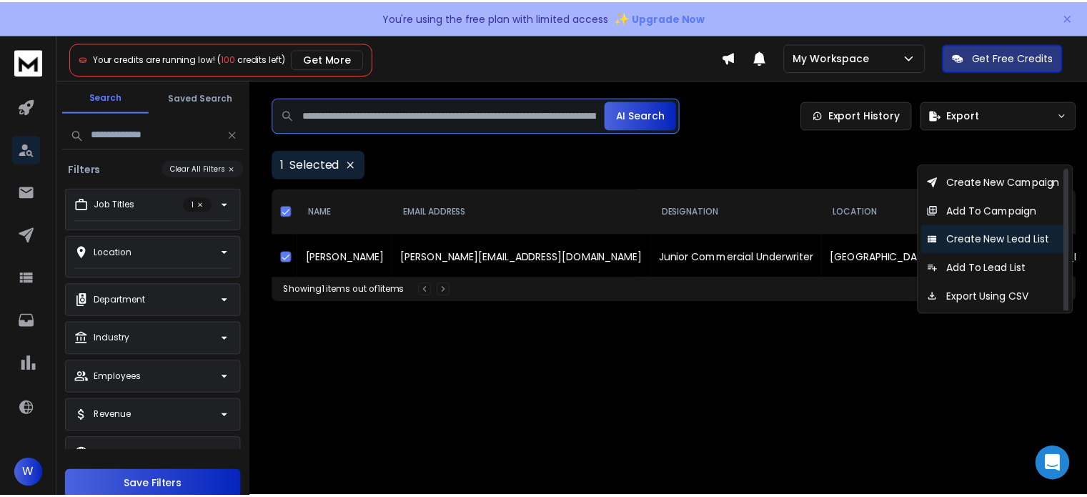
scroll to position [17, 0]
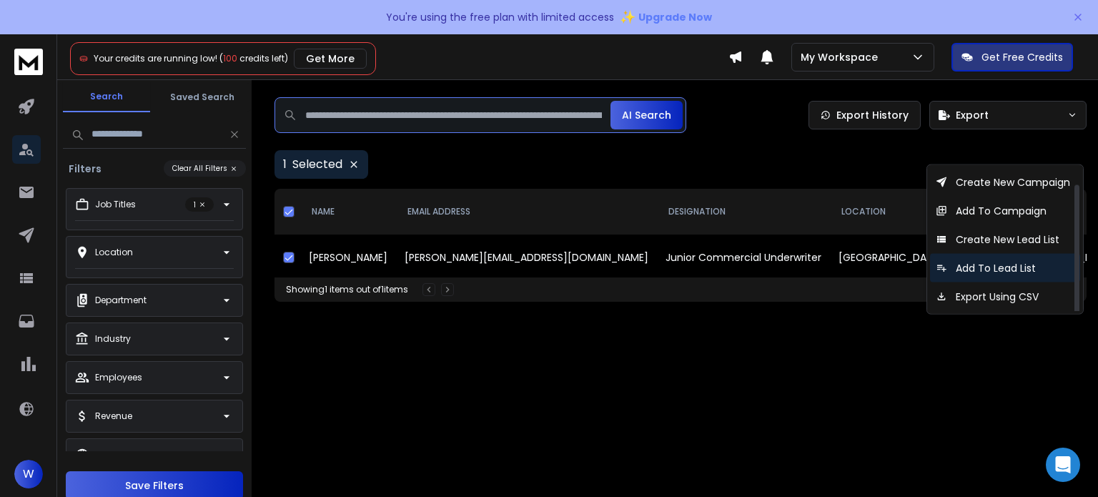
click at [1008, 278] on p "Add To Lead List" at bounding box center [996, 268] width 86 height 20
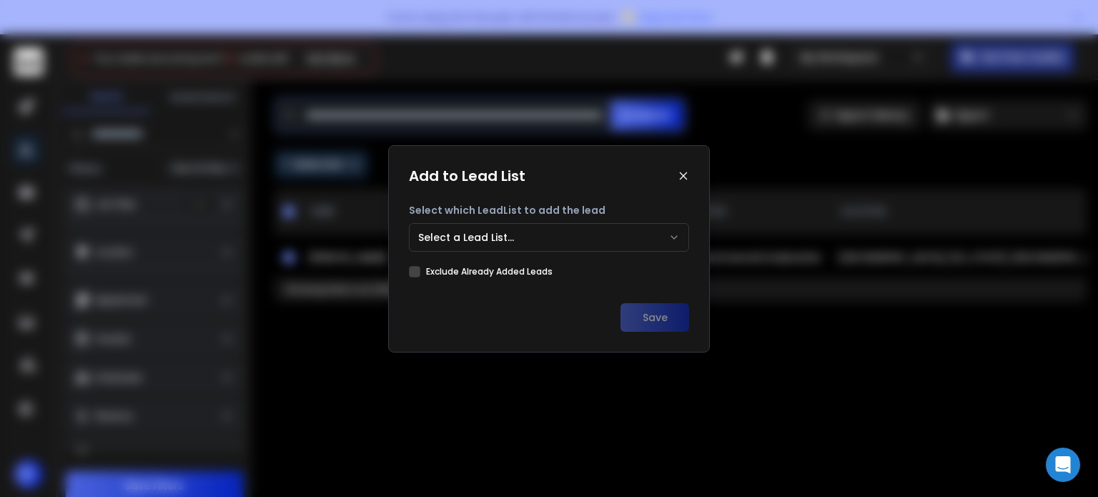
click at [542, 235] on button "Select a Lead List..." at bounding box center [549, 237] width 280 height 29
click at [668, 232] on icon "button" at bounding box center [673, 237] width 11 height 11
click at [420, 277] on button "Exclude Already Added Leads" at bounding box center [414, 271] width 11 height 11
drag, startPoint x: 634, startPoint y: 334, endPoint x: 627, endPoint y: 335, distance: 7.3
click at [627, 332] on button "Save" at bounding box center [654, 317] width 69 height 29
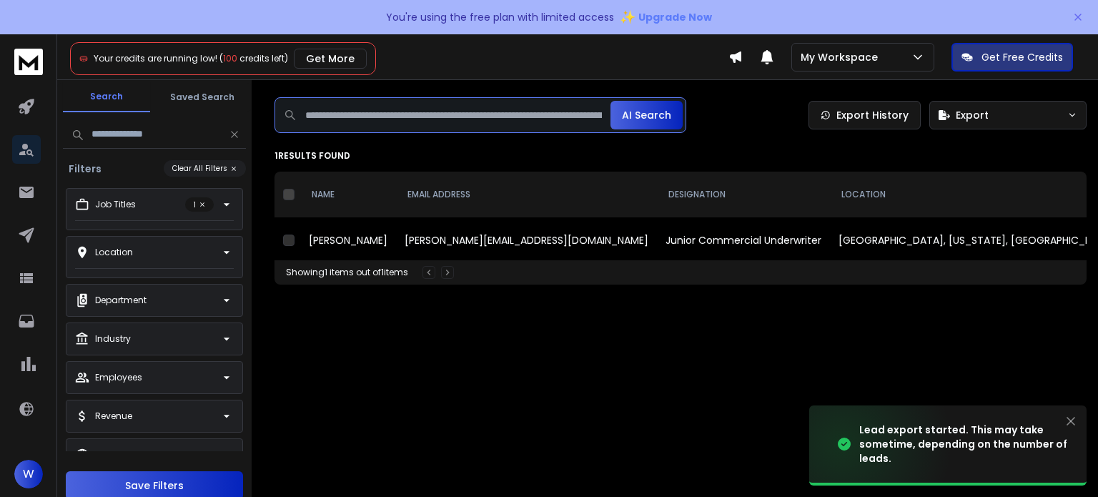
drag, startPoint x: 983, startPoint y: 419, endPoint x: 953, endPoint y: 416, distance: 29.4
click at [953, 422] on div "Lead export started. This may take sometime, depending on the number of leads." at bounding box center [964, 443] width 210 height 43
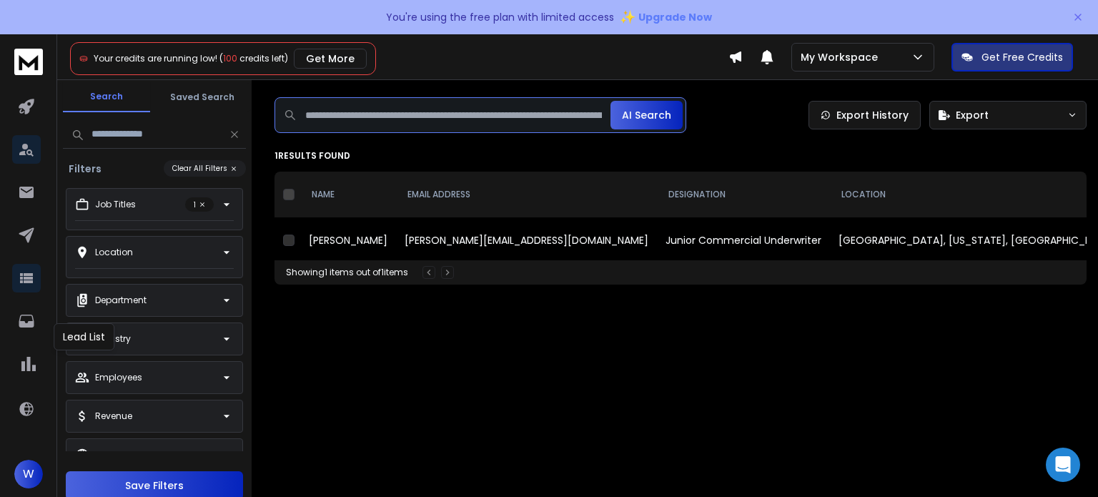
click at [35, 287] on icon at bounding box center [26, 277] width 17 height 17
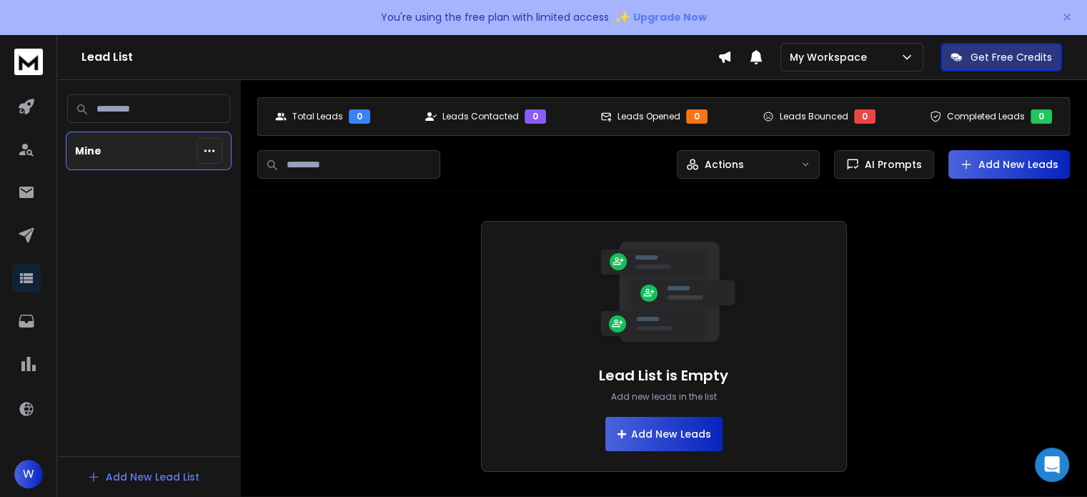
click at [43, 71] on img at bounding box center [28, 62] width 29 height 26
